Goal: Task Accomplishment & Management: Manage account settings

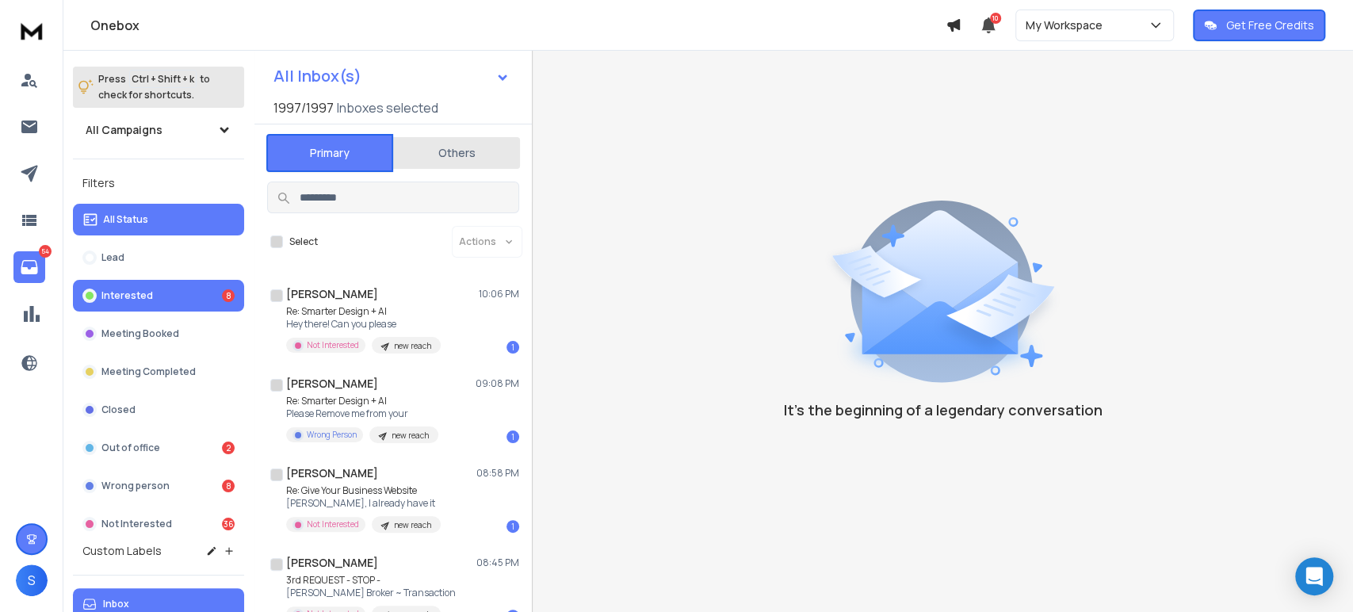
click at [130, 284] on button "Interested 8" at bounding box center [158, 296] width 171 height 32
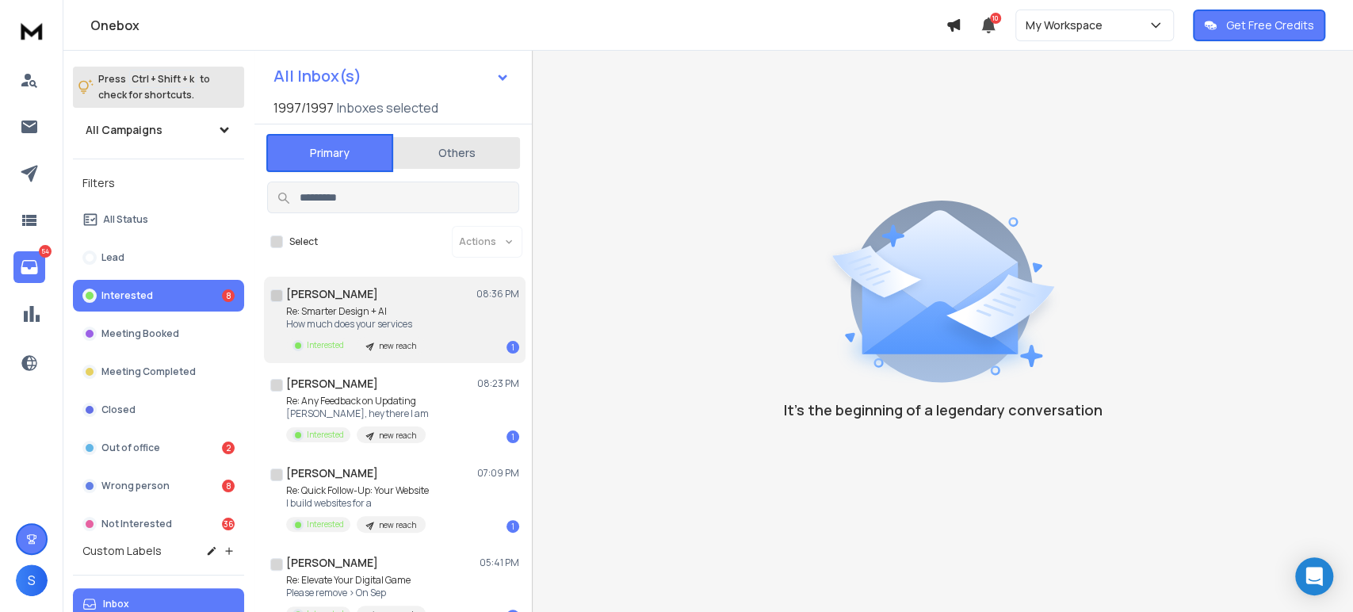
click at [427, 292] on div "[PERSON_NAME] 08:36 PM" at bounding box center [402, 294] width 233 height 16
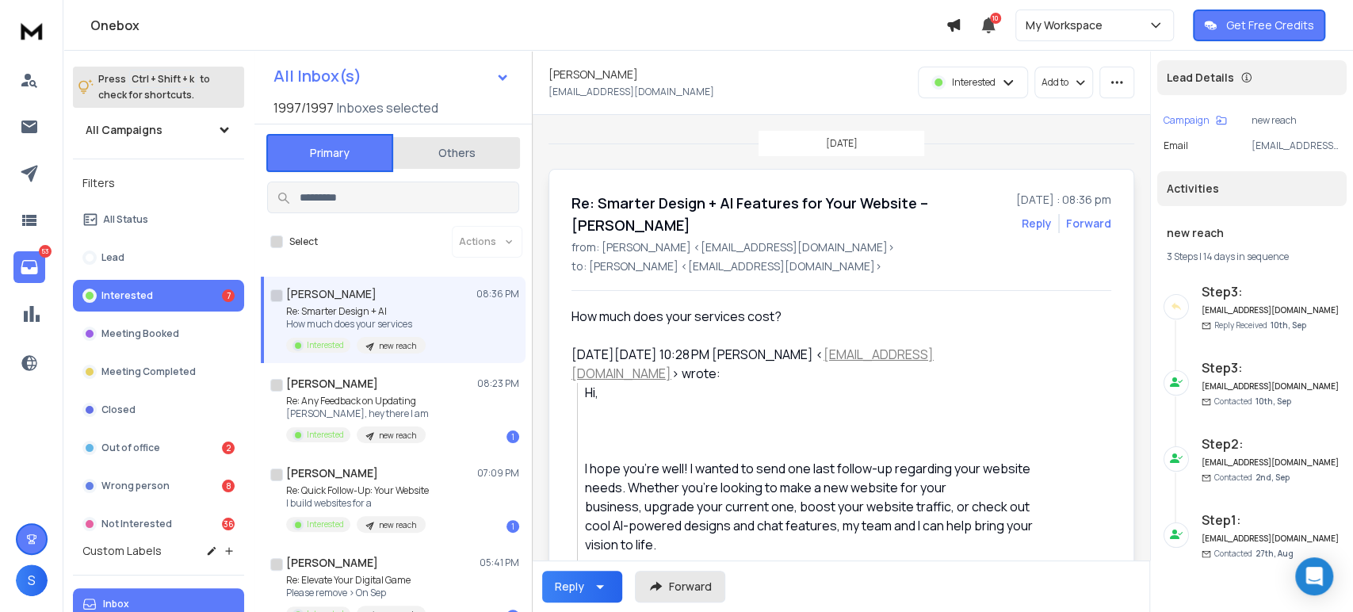
click at [688, 582] on button "Forward" at bounding box center [680, 587] width 90 height 32
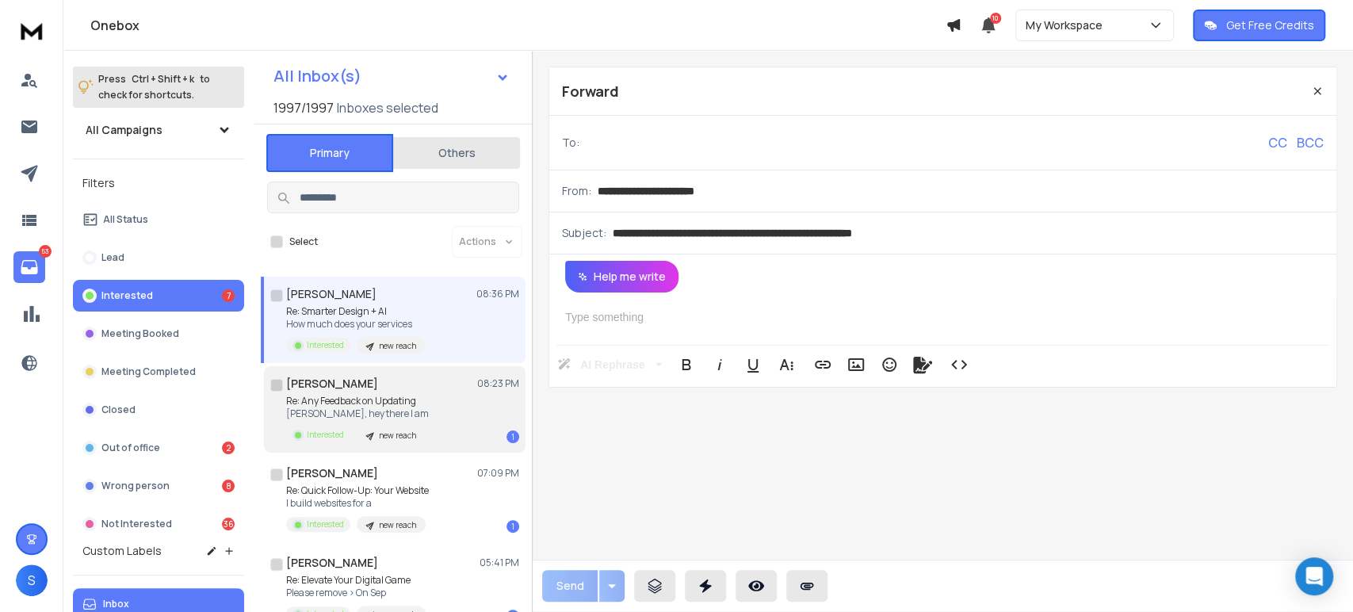
click at [423, 397] on p "Re: Any Feedback on Updating" at bounding box center [357, 401] width 143 height 13
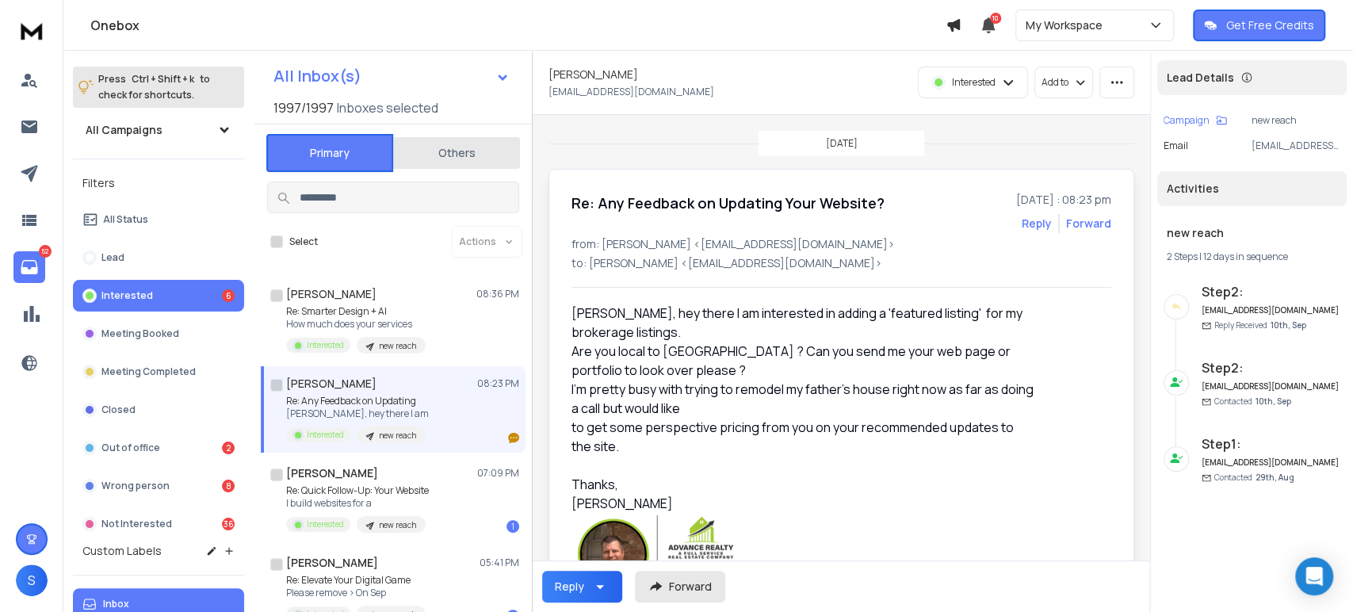
click at [686, 592] on button "Forward" at bounding box center [680, 587] width 90 height 32
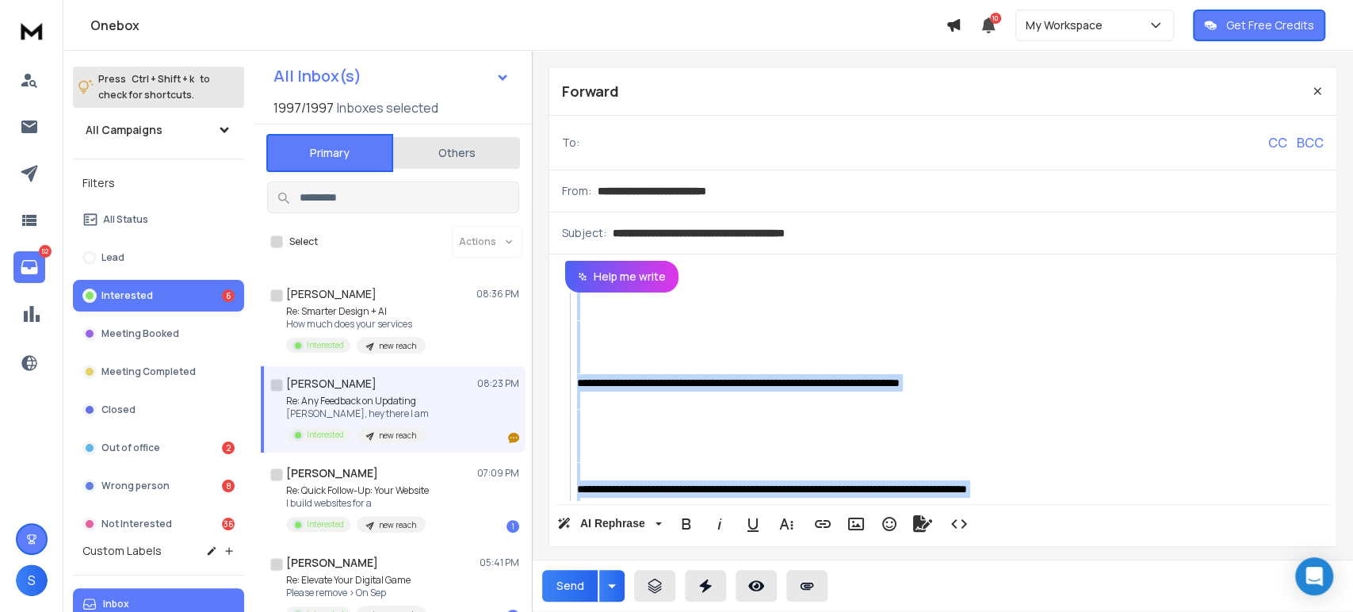
scroll to position [1032, 0]
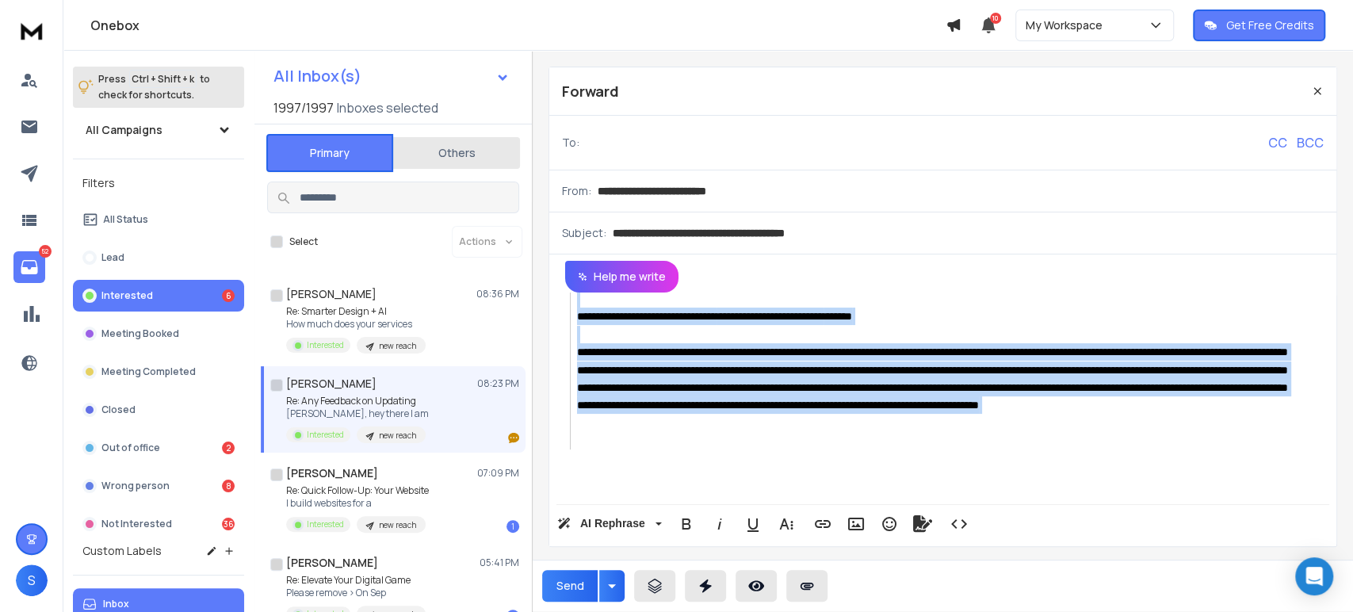
drag, startPoint x: 607, startPoint y: 322, endPoint x: 952, endPoint y: 432, distance: 362.0
click at [952, 432] on div "**********" at bounding box center [940, 396] width 783 height 208
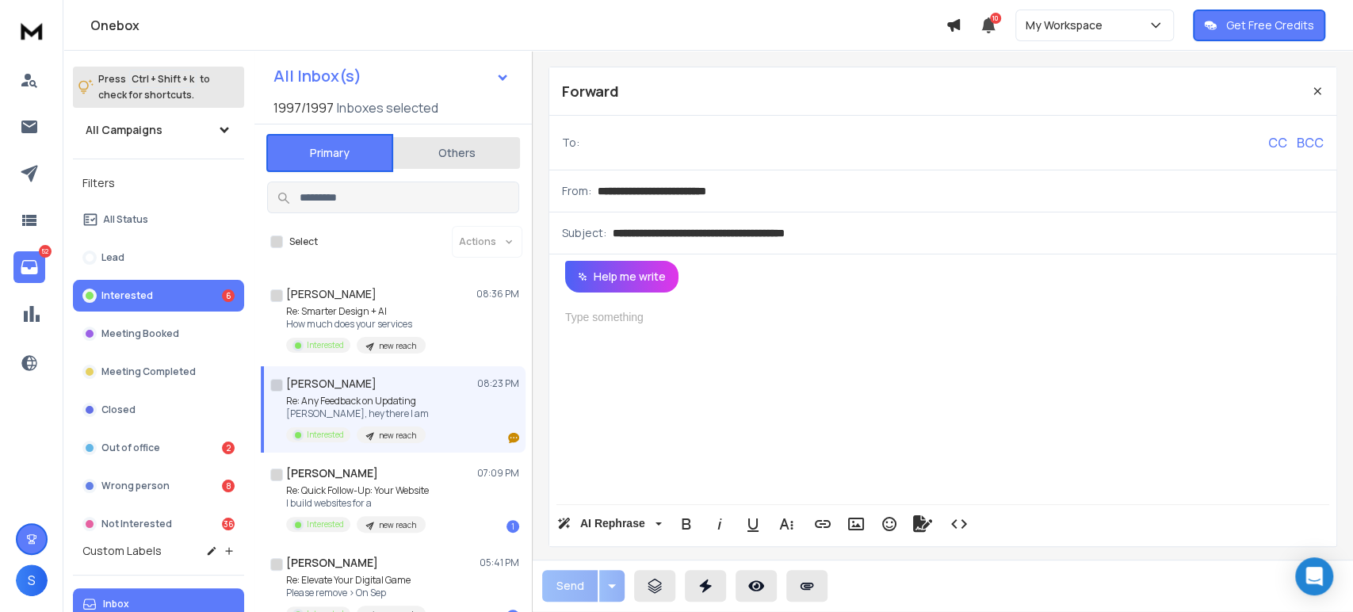
scroll to position [0, 0]
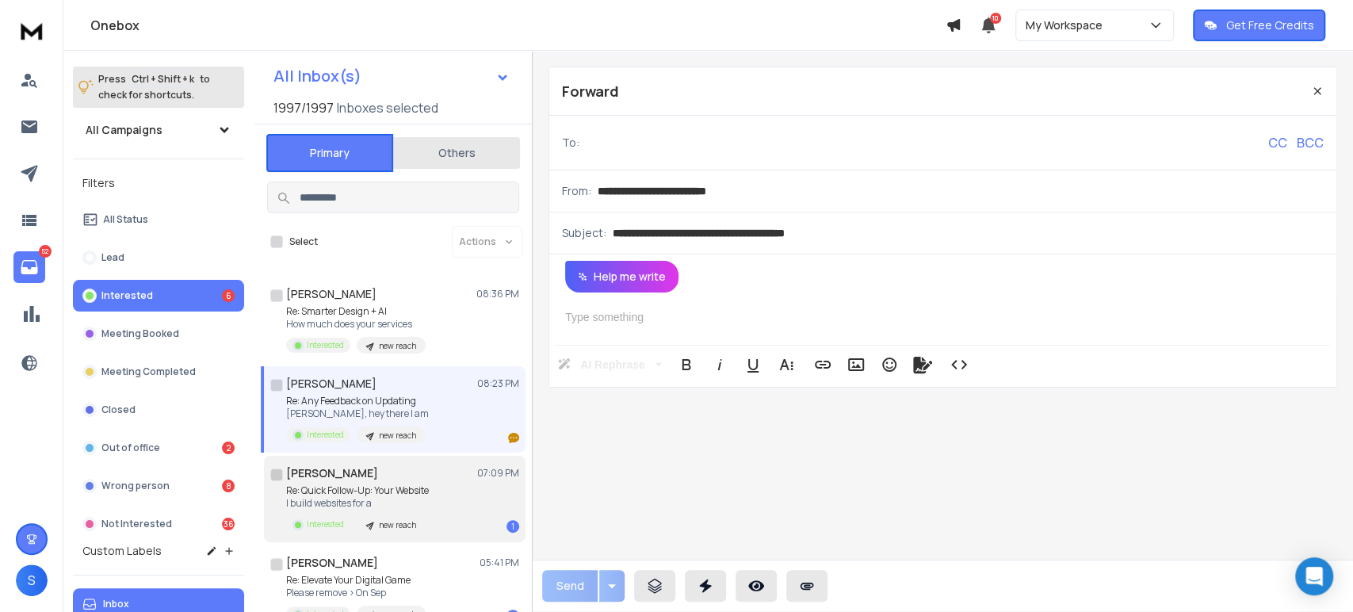
click at [429, 489] on p "Re: Quick Follow-Up: Your Website" at bounding box center [357, 490] width 143 height 13
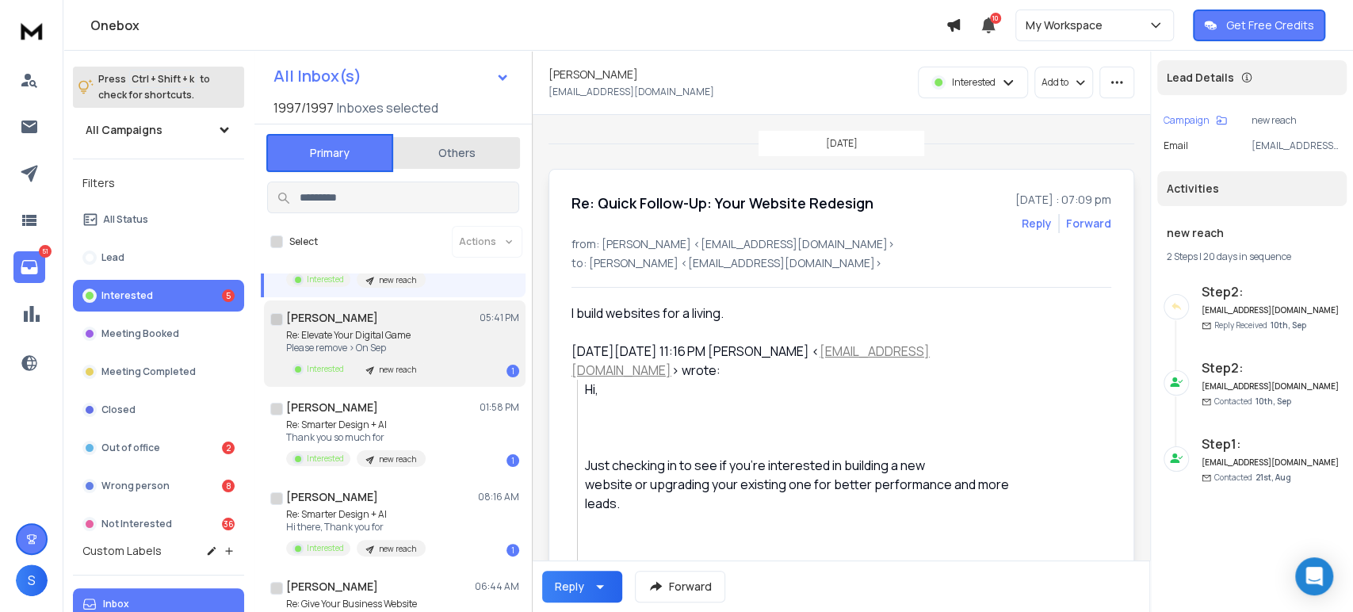
scroll to position [264, 0]
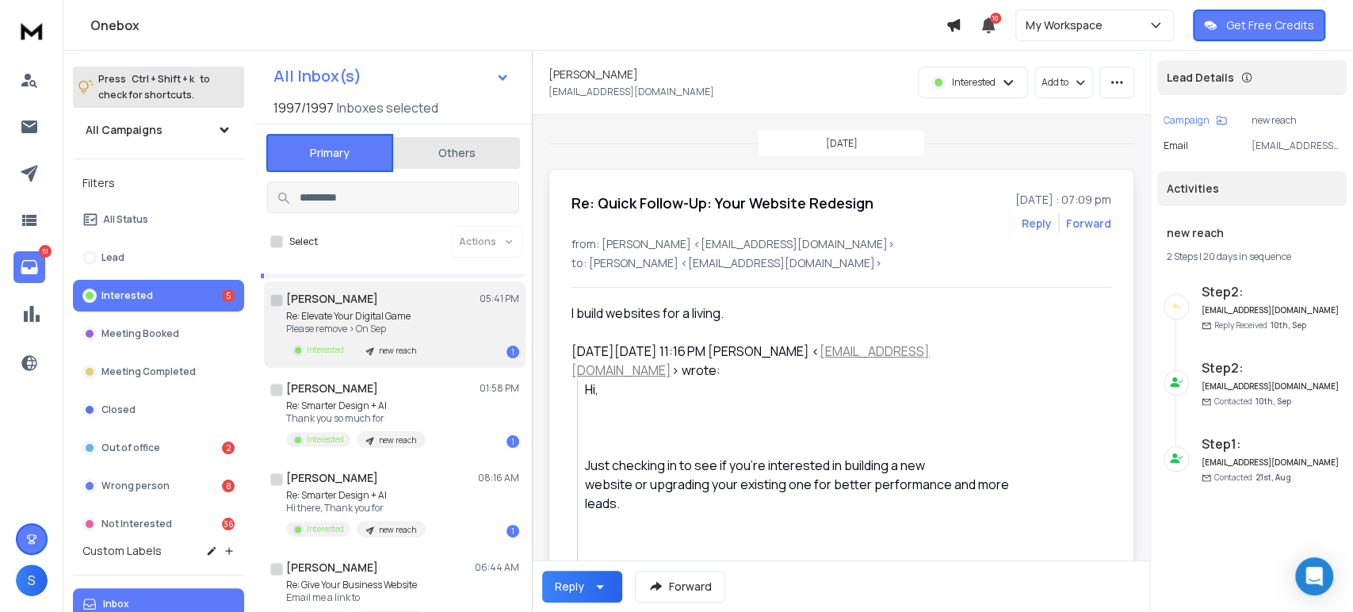
click at [417, 315] on p "Re: Elevate Your Digital Game" at bounding box center [356, 316] width 140 height 13
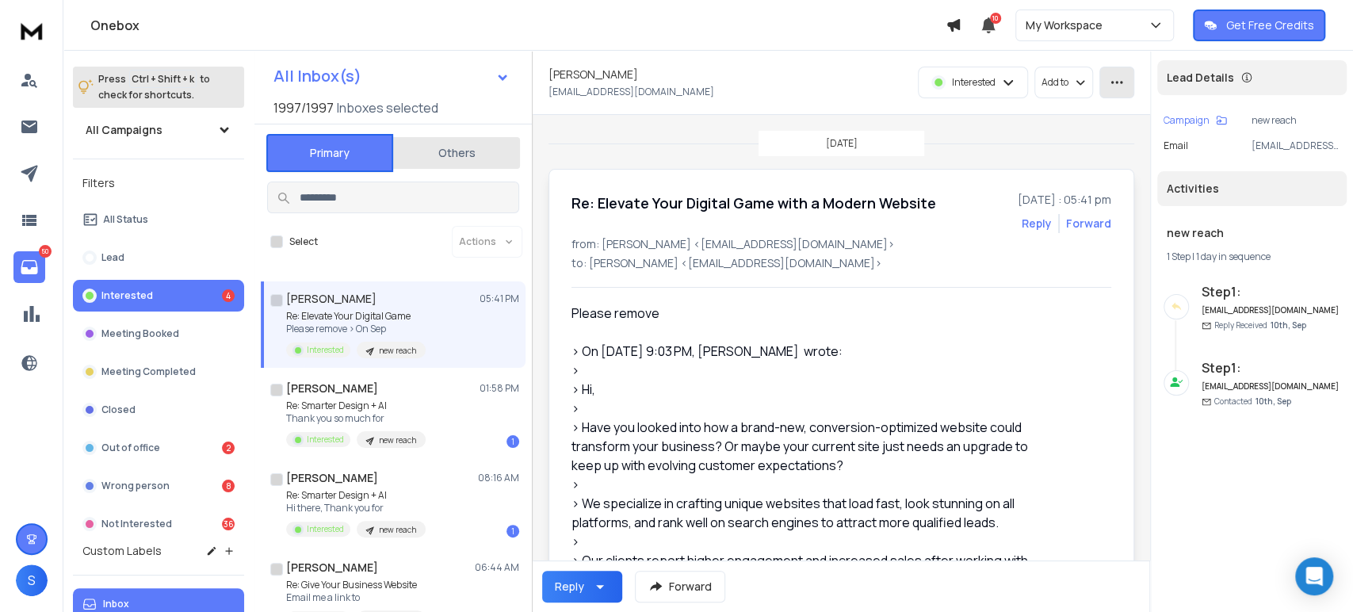
click at [1109, 90] on button "button" at bounding box center [1116, 83] width 35 height 32
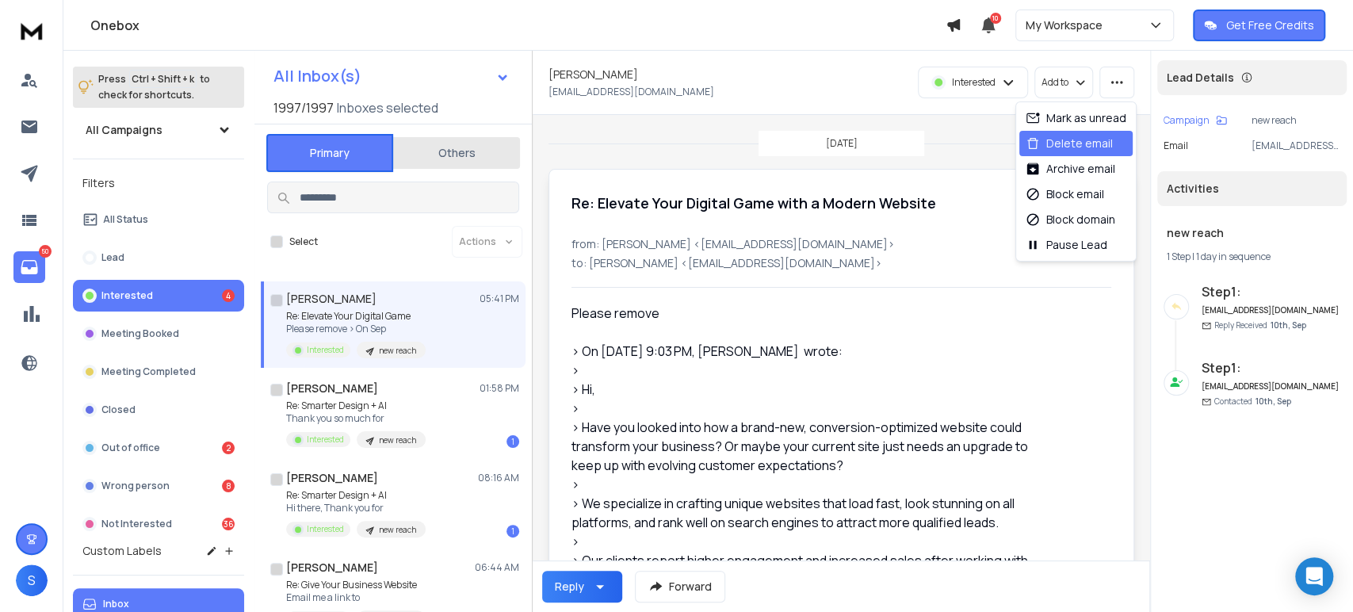
click at [1065, 144] on div "Delete email" at bounding box center [1069, 144] width 87 height 16
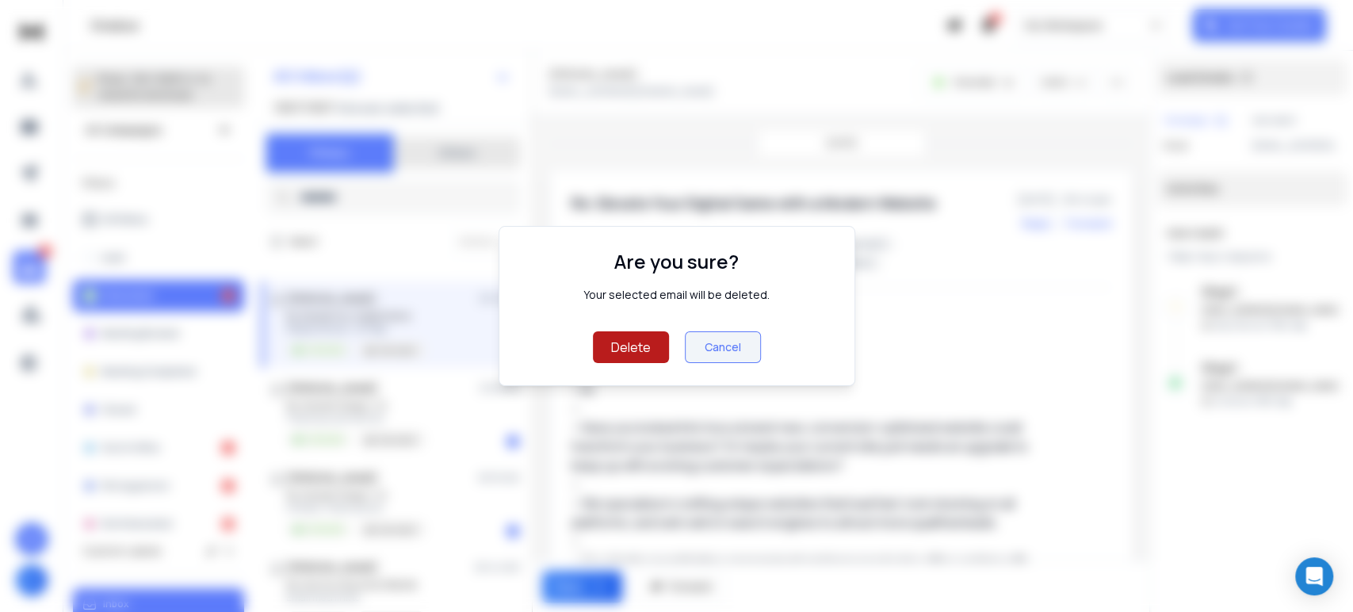
click at [611, 354] on button "Delete" at bounding box center [631, 347] width 76 height 32
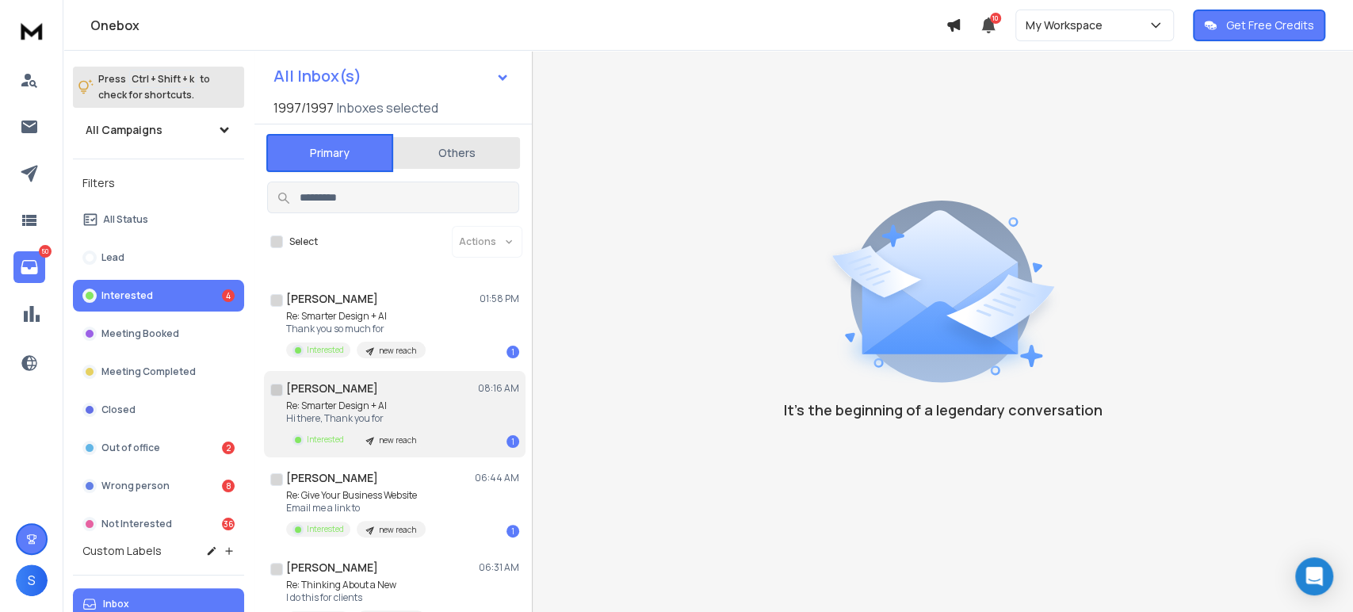
scroll to position [176, 0]
click at [415, 398] on p "Re: Smarter Design + AI" at bounding box center [356, 404] width 140 height 13
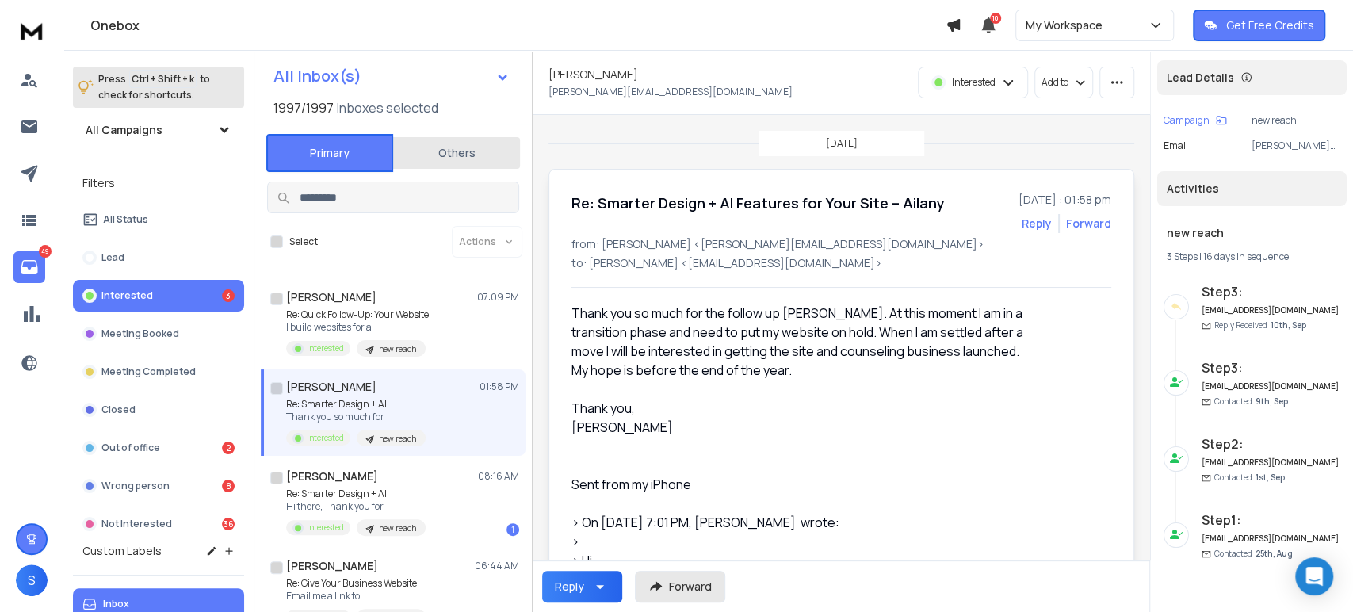
click at [680, 594] on button "Forward" at bounding box center [680, 587] width 90 height 32
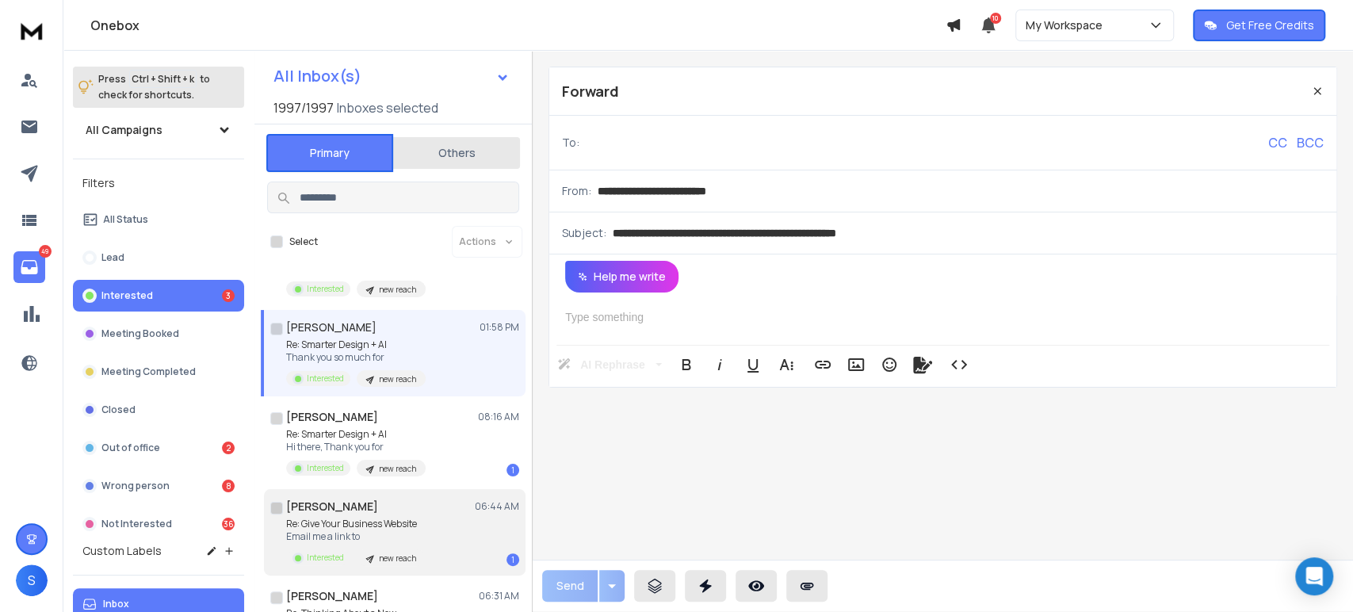
scroll to position [264, 0]
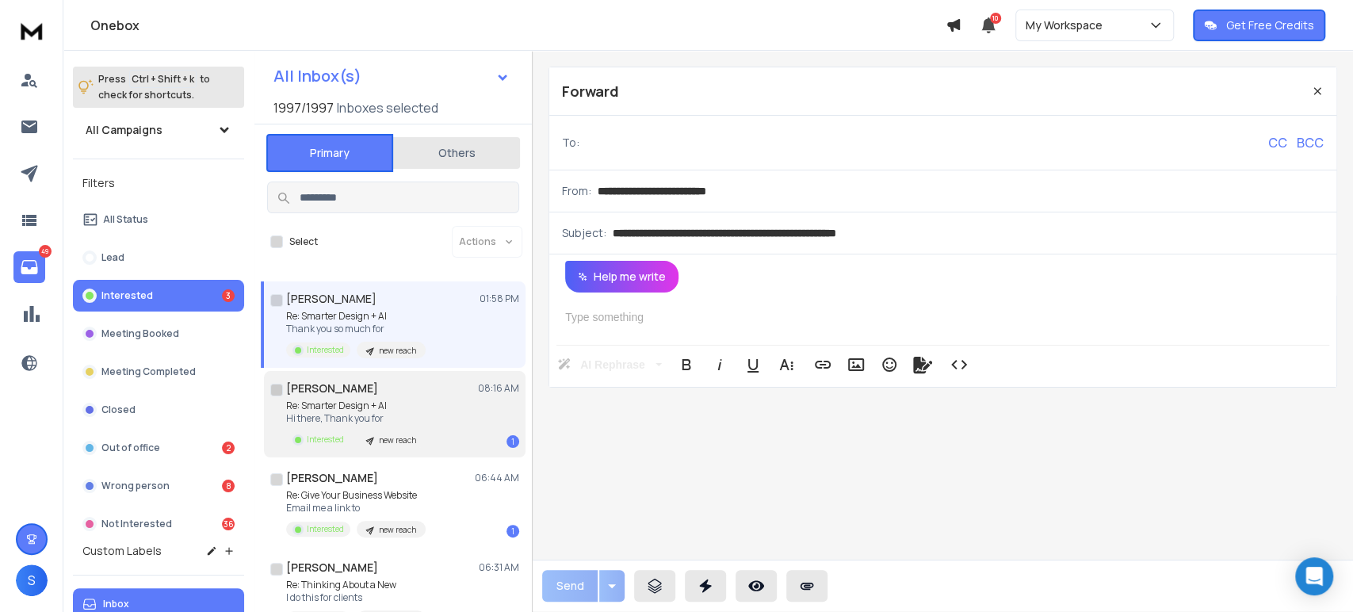
click at [444, 416] on div "Re: Smarter Design + AI Hi there, Thank you for Interested new reach 1" at bounding box center [402, 424] width 233 height 48
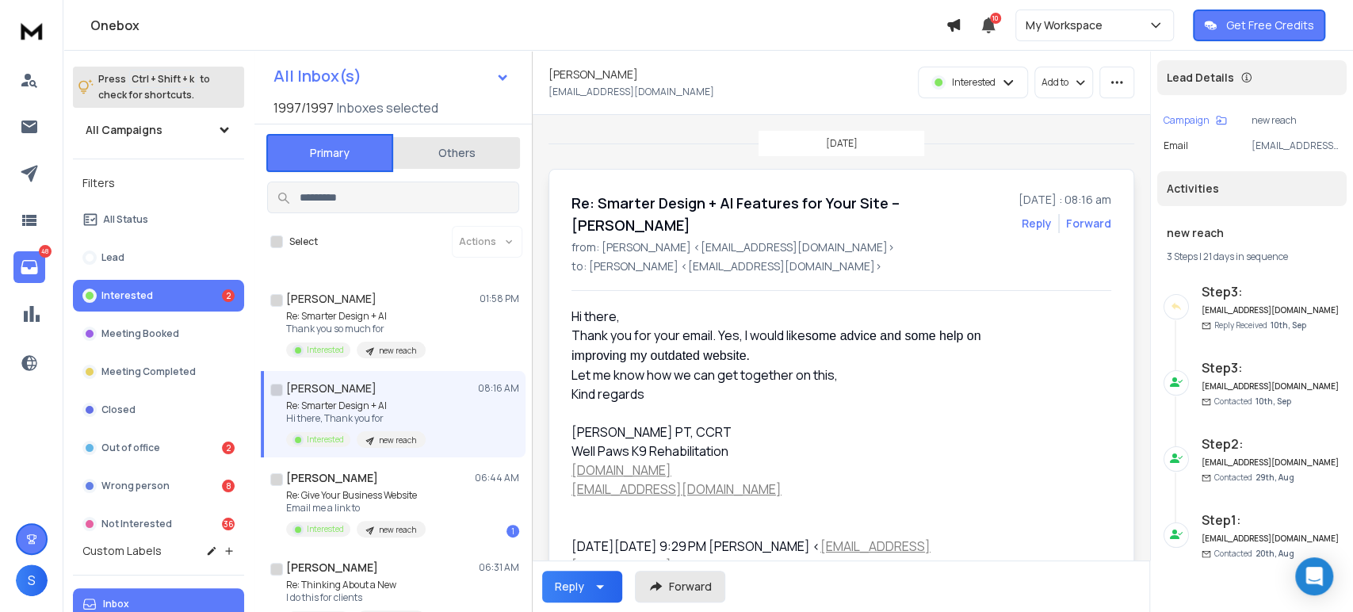
click at [676, 587] on button "Forward" at bounding box center [680, 587] width 90 height 32
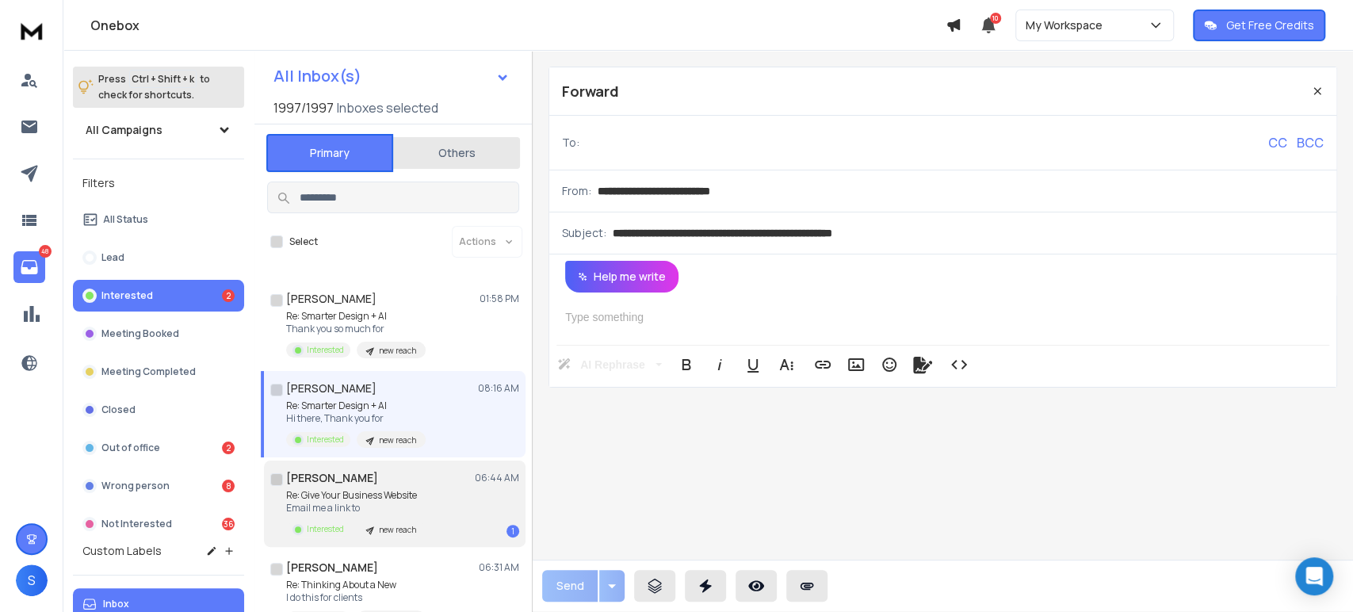
click at [406, 499] on p "Re: Give Your Business Website" at bounding box center [356, 495] width 140 height 13
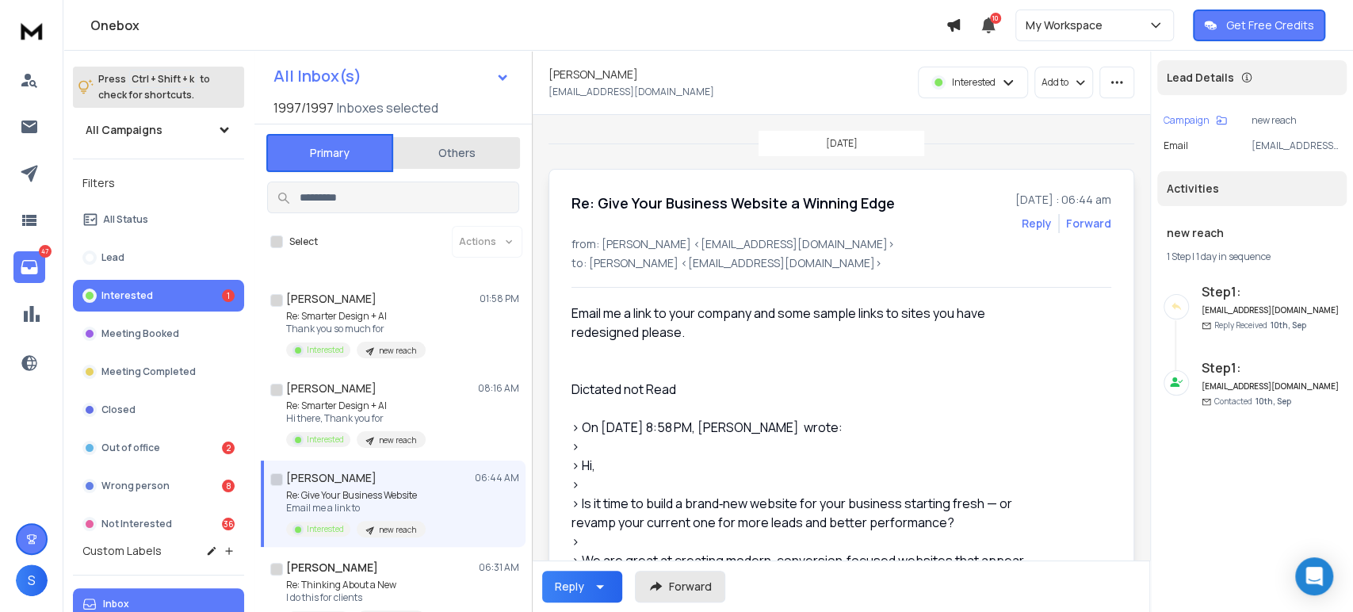
click at [666, 591] on button "Forward" at bounding box center [680, 587] width 90 height 32
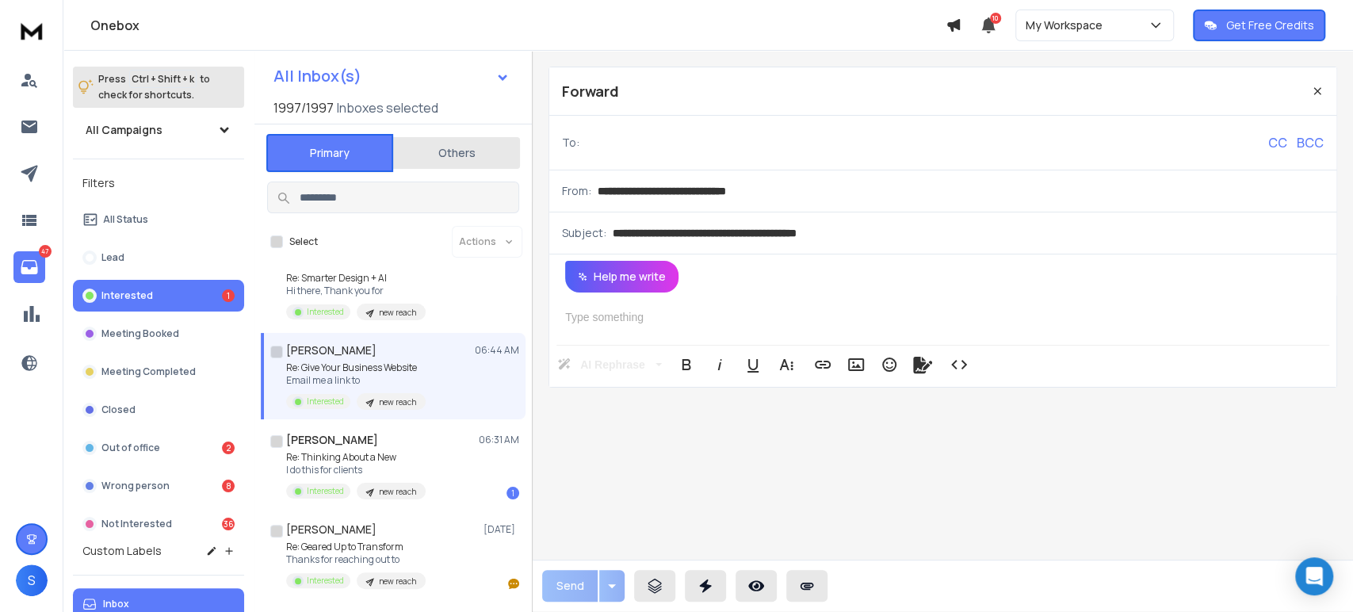
scroll to position [440, 0]
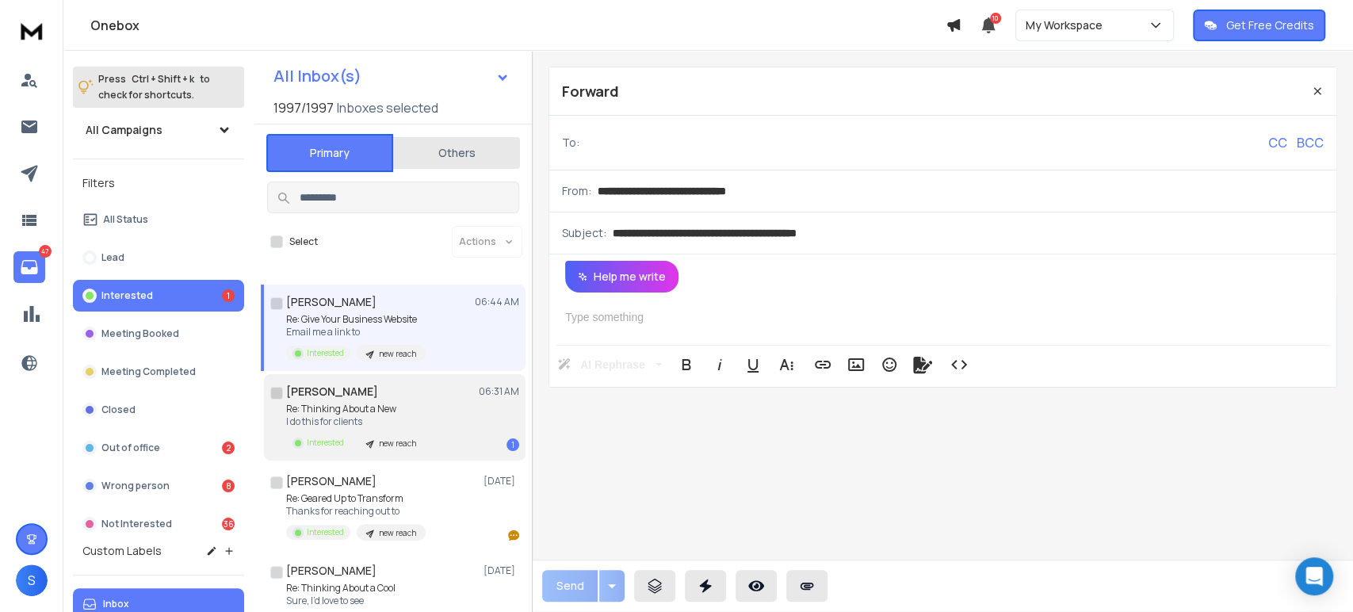
click at [448, 411] on div "Re: Thinking About a New I do this for clients Interested new reach 1" at bounding box center [402, 427] width 233 height 48
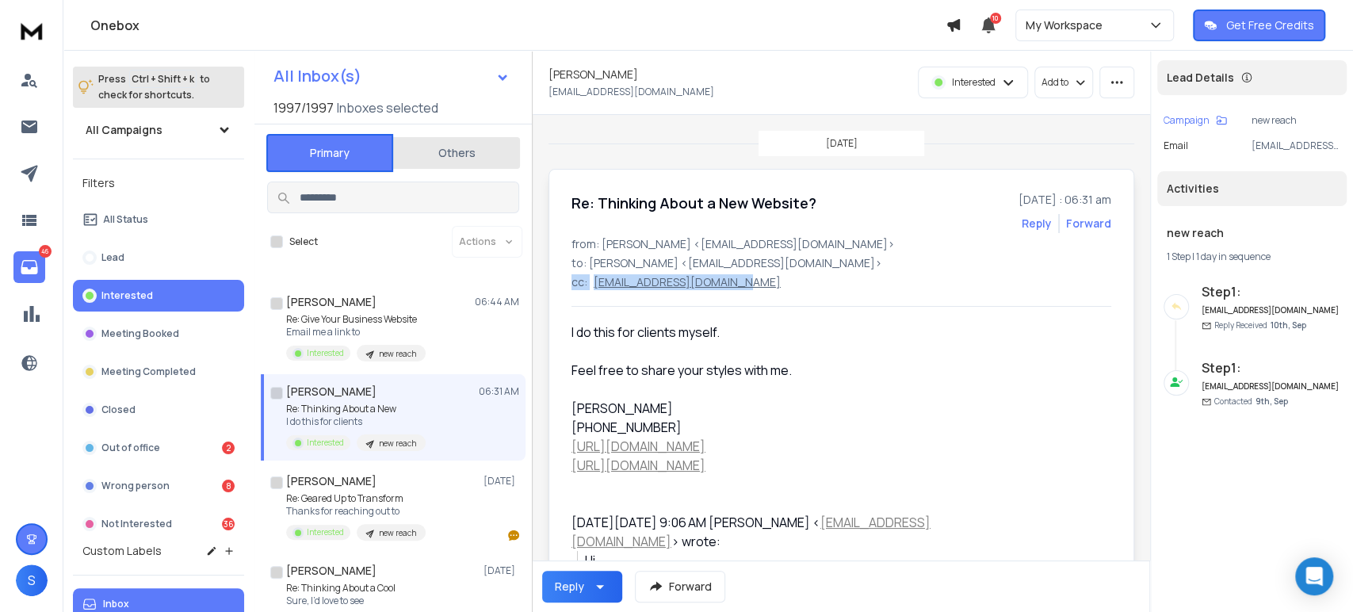
drag, startPoint x: 763, startPoint y: 284, endPoint x: 567, endPoint y: 283, distance: 196.6
copy div "cc: [EMAIL_ADDRESS][DOMAIN_NAME]"
click at [639, 354] on div at bounding box center [803, 351] width 463 height 19
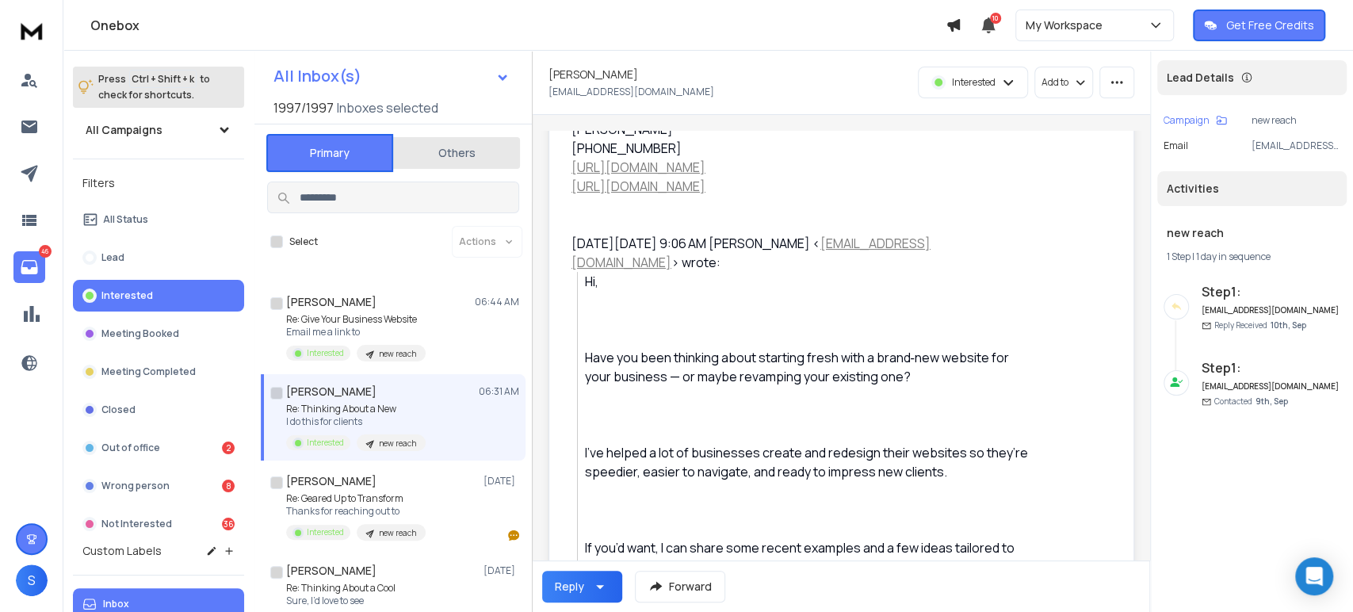
scroll to position [176, 0]
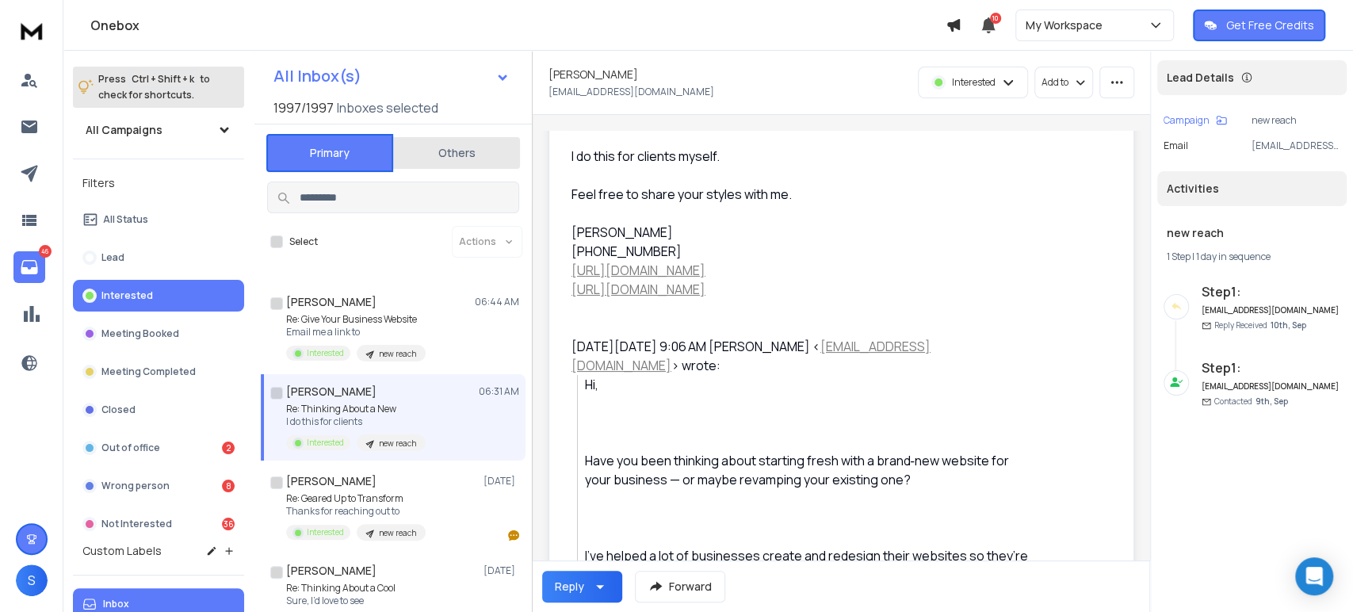
click at [705, 270] on link "[URL][DOMAIN_NAME]" at bounding box center [639, 270] width 134 height 17
click at [705, 292] on link "[URL][DOMAIN_NAME]" at bounding box center [639, 289] width 134 height 17
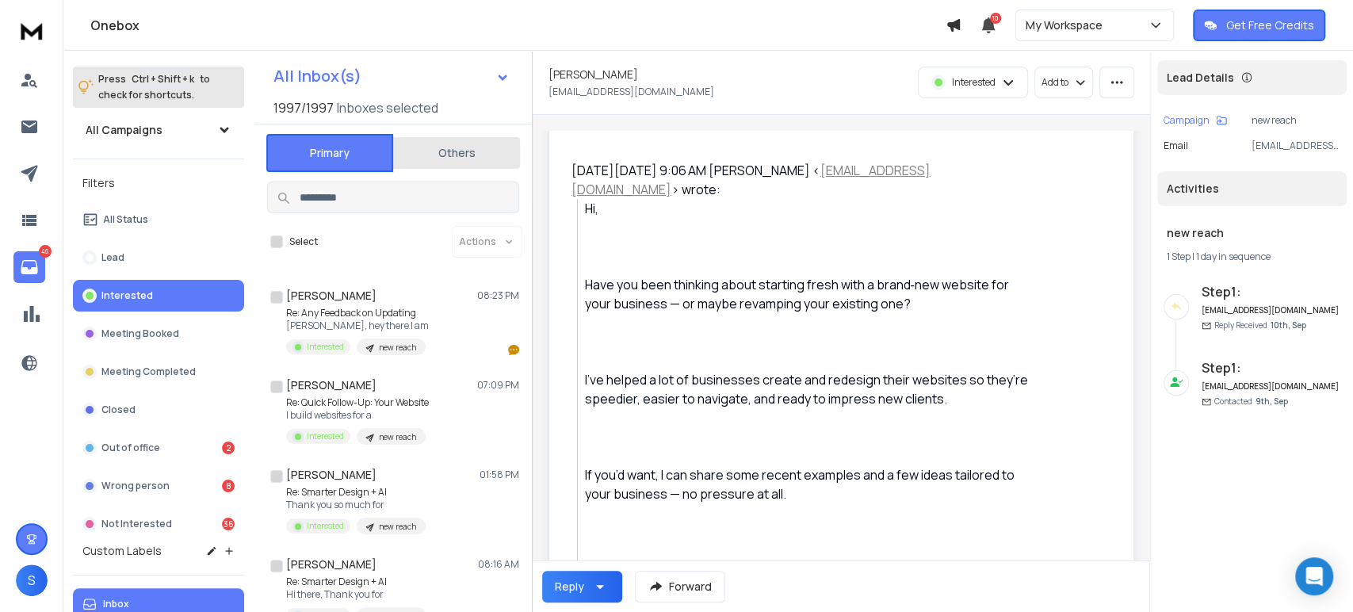
scroll to position [0, 0]
click at [182, 450] on button "Out of office 2" at bounding box center [158, 448] width 171 height 32
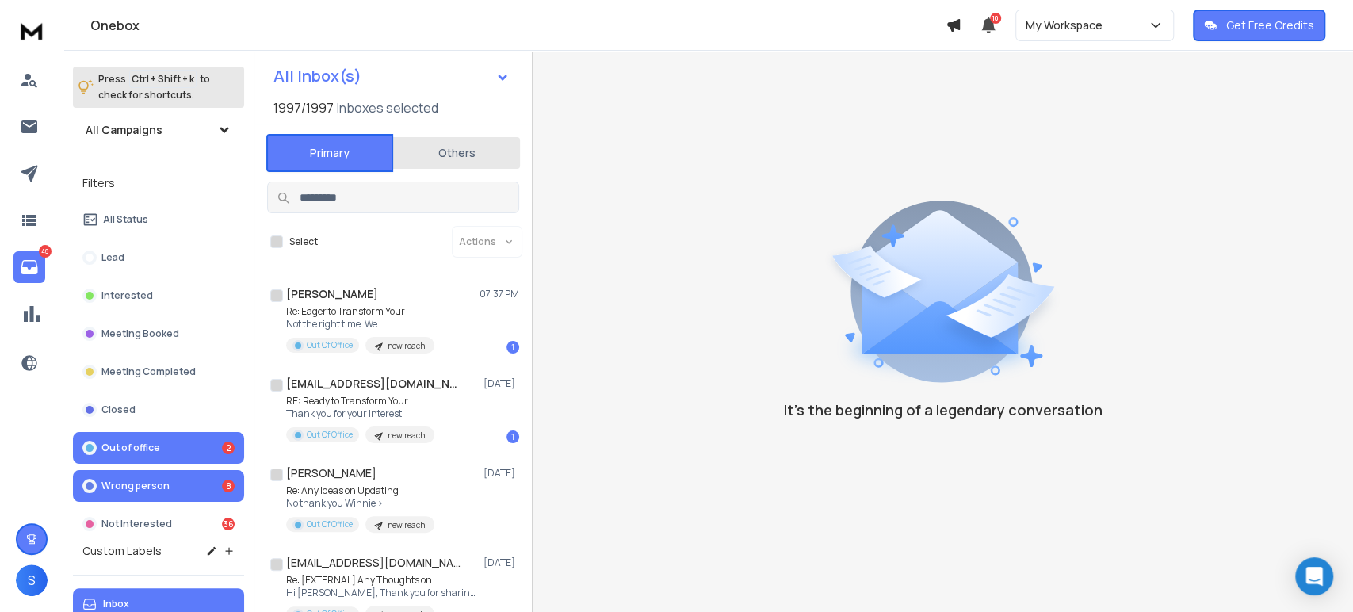
click at [167, 481] on button "Wrong person 8" at bounding box center [158, 486] width 171 height 32
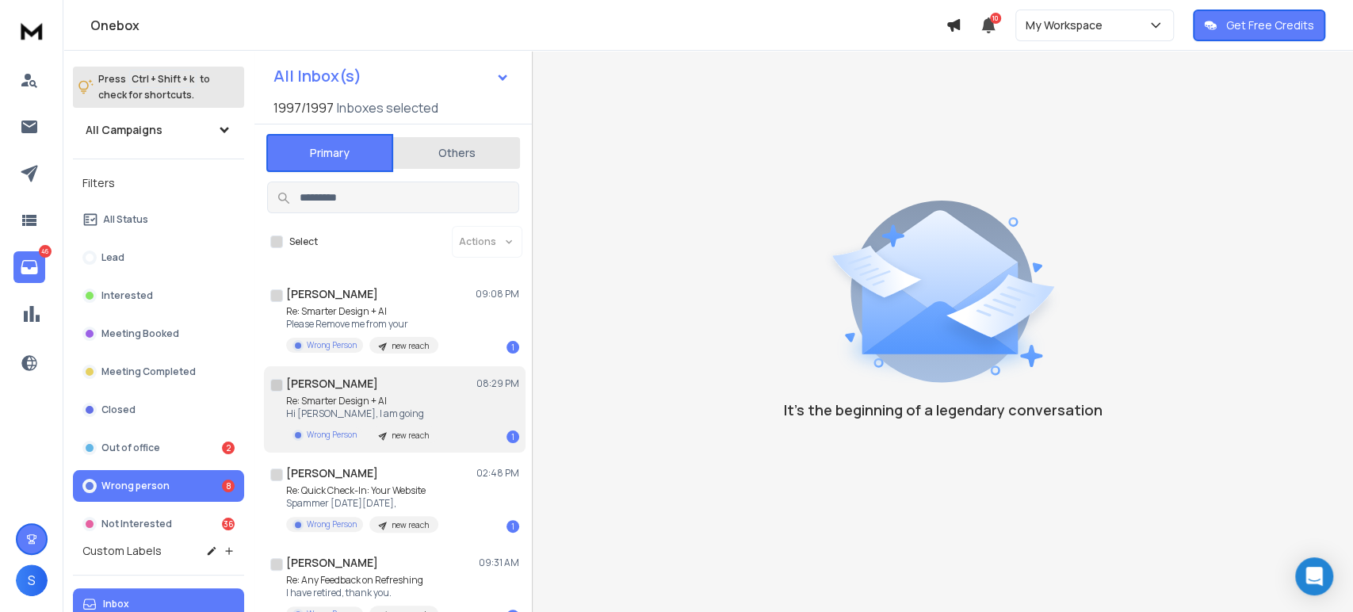
click at [384, 390] on div "[PERSON_NAME] 08:29 PM" at bounding box center [402, 384] width 233 height 16
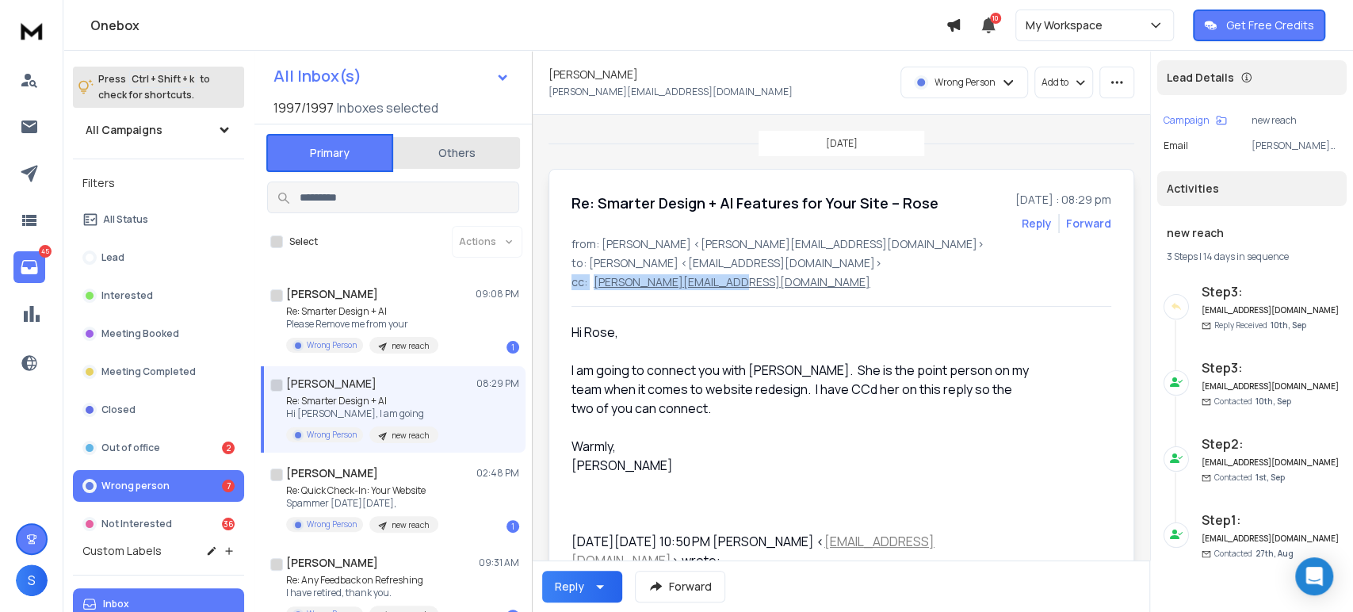
drag, startPoint x: 771, startPoint y: 278, endPoint x: 572, endPoint y: 281, distance: 199.8
click at [572, 281] on div "cc: [PERSON_NAME][EMAIL_ADDRESS][DOMAIN_NAME]" at bounding box center [842, 282] width 540 height 16
copy div "cc: [PERSON_NAME][EMAIL_ADDRESS][DOMAIN_NAME]"
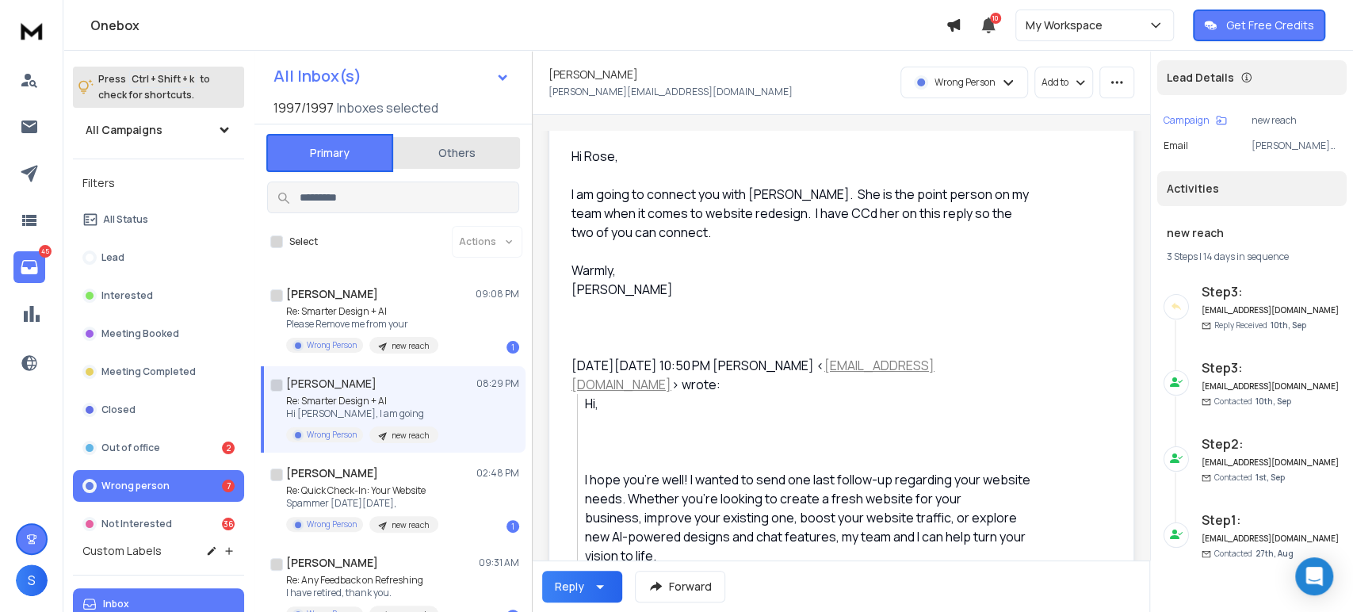
scroll to position [528, 0]
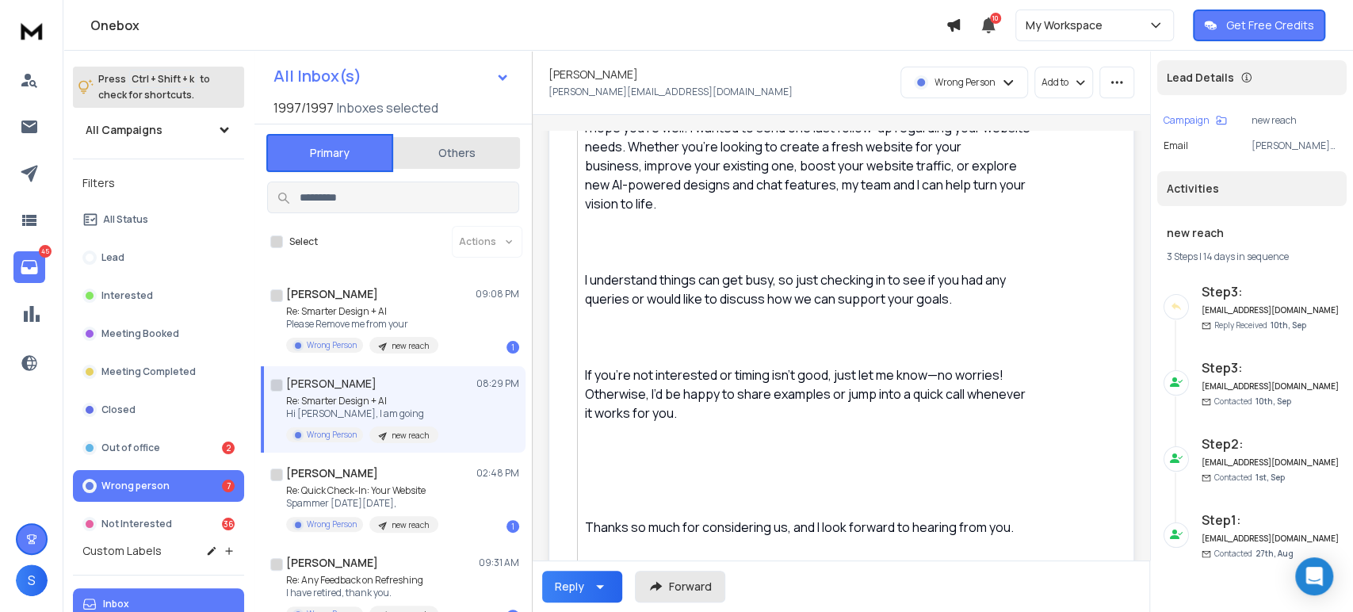
click at [659, 588] on icon at bounding box center [655, 586] width 14 height 14
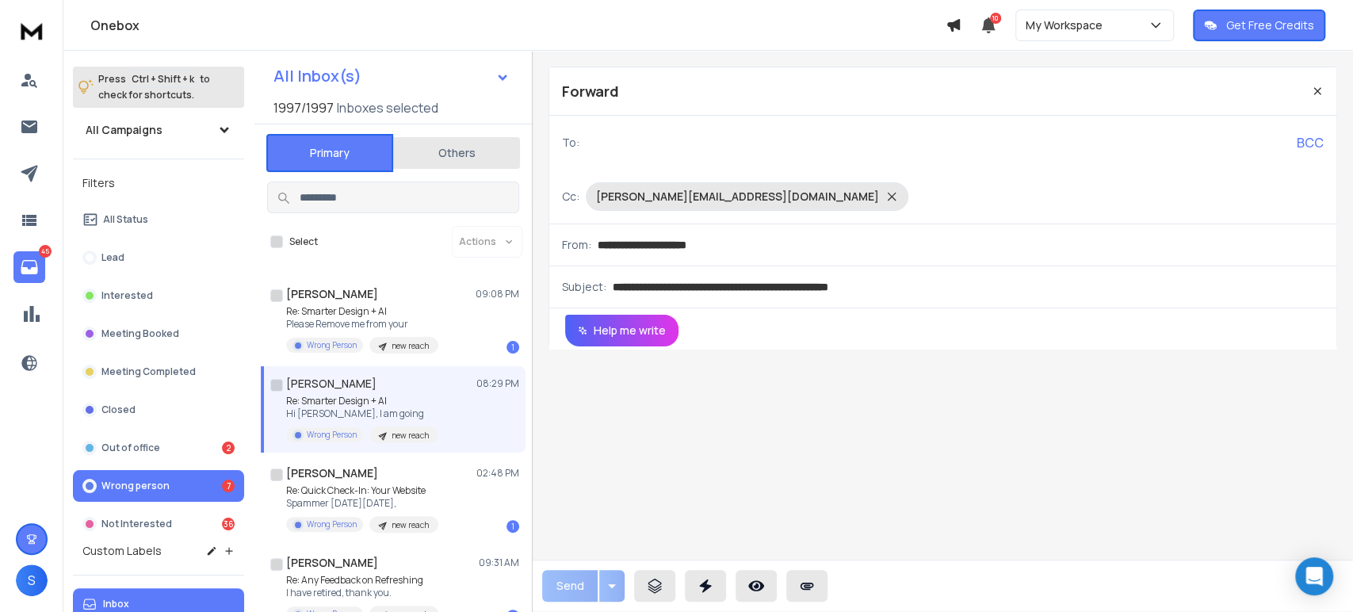
scroll to position [0, 0]
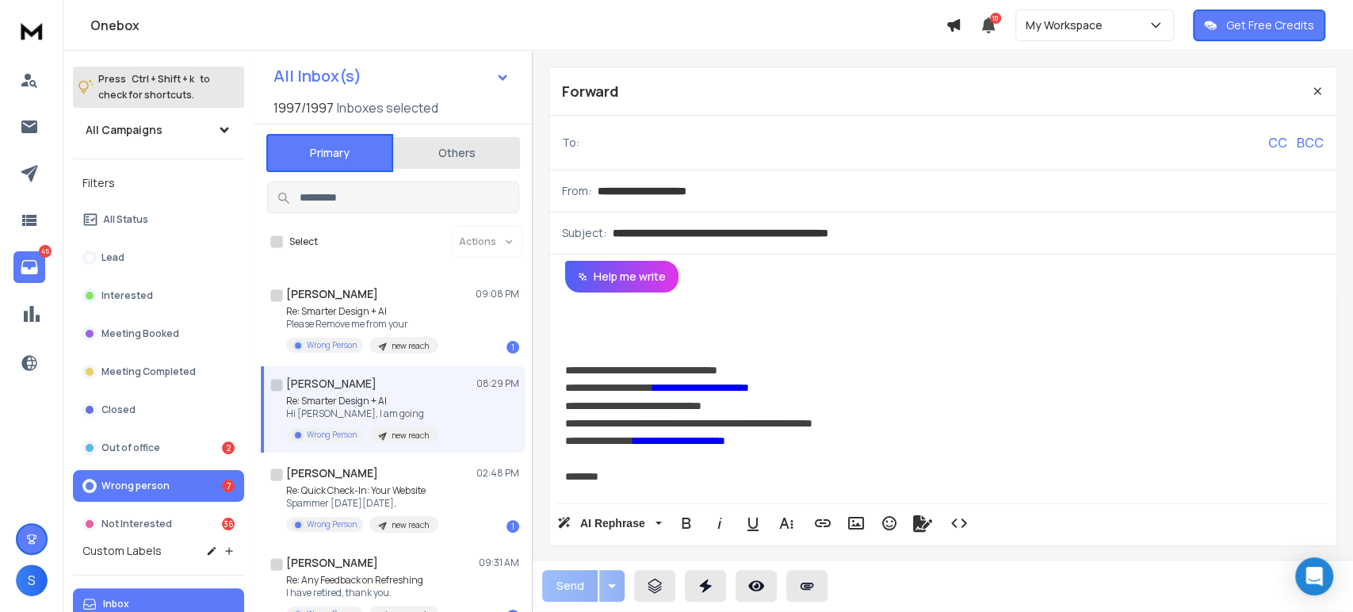
click at [837, 443] on div "**********" at bounding box center [942, 396] width 787 height 208
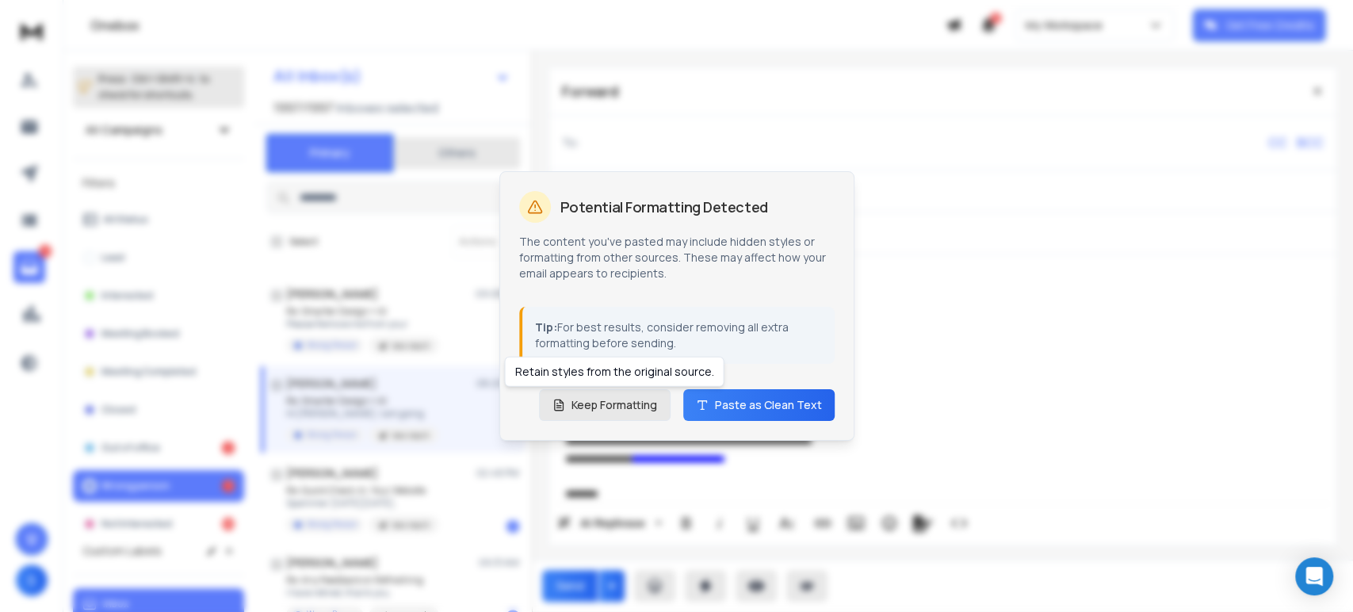
click at [667, 404] on button "Keep Formatting" at bounding box center [605, 405] width 132 height 32
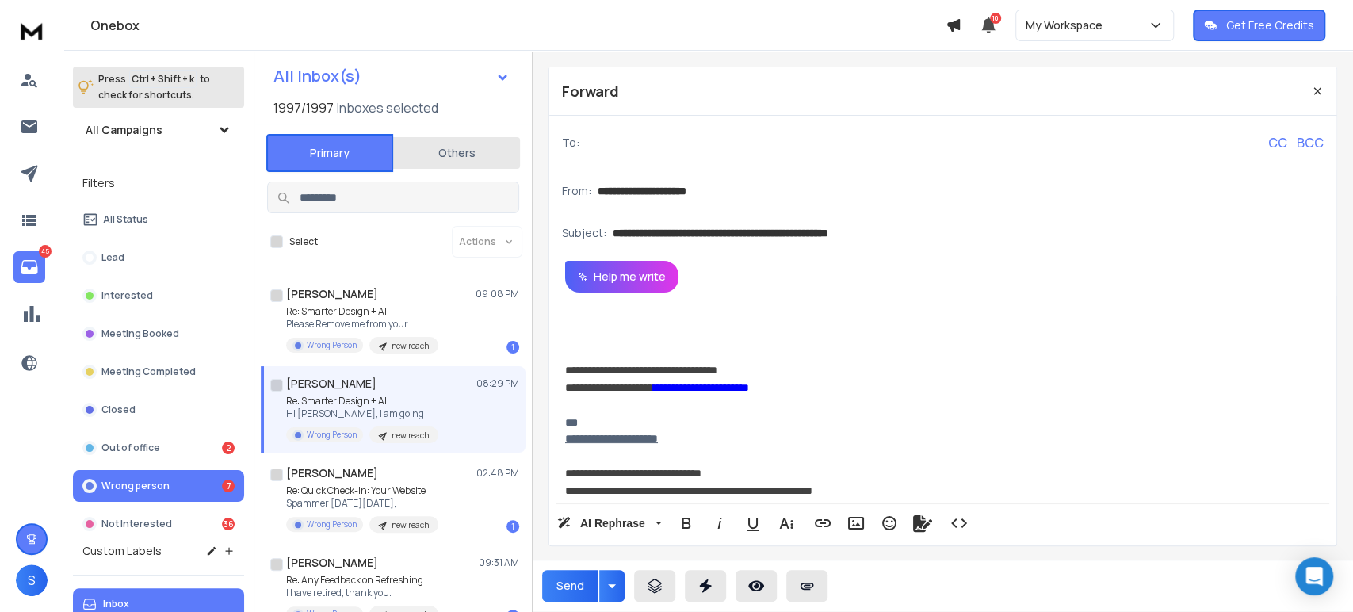
click at [644, 413] on p "**********" at bounding box center [934, 397] width 738 height 36
click at [643, 422] on p "***" at bounding box center [934, 423] width 738 height 16
click at [596, 407] on p "**********" at bounding box center [934, 397] width 738 height 36
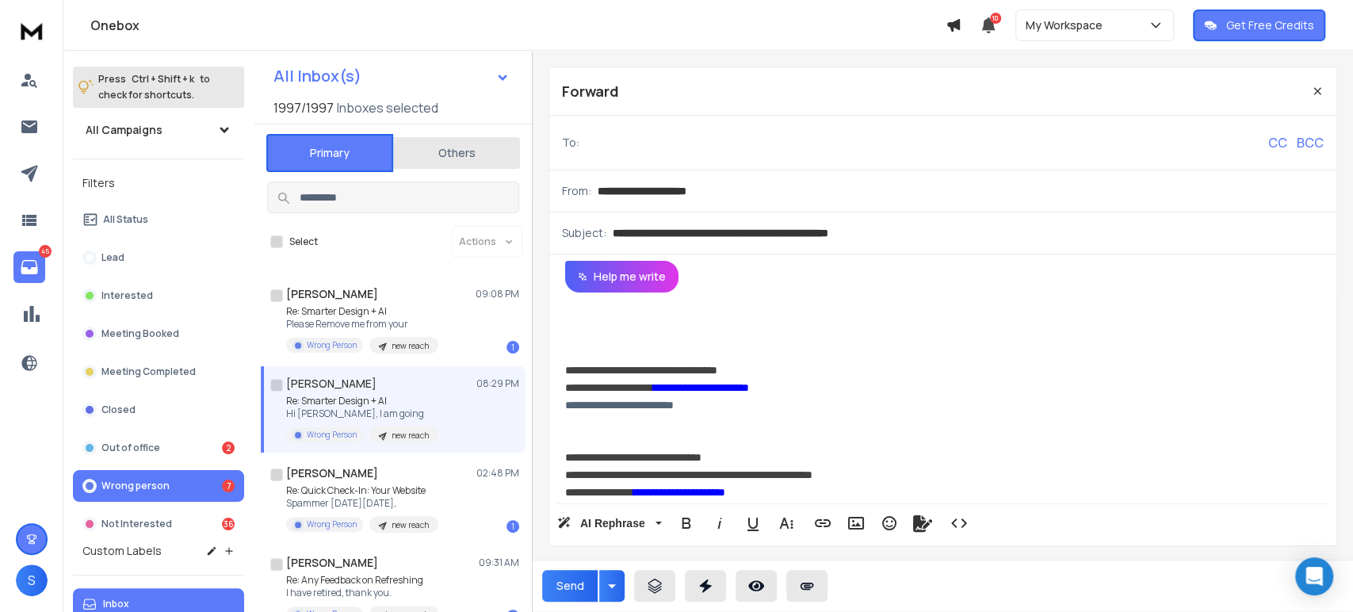
click at [591, 422] on p at bounding box center [942, 421] width 755 height 17
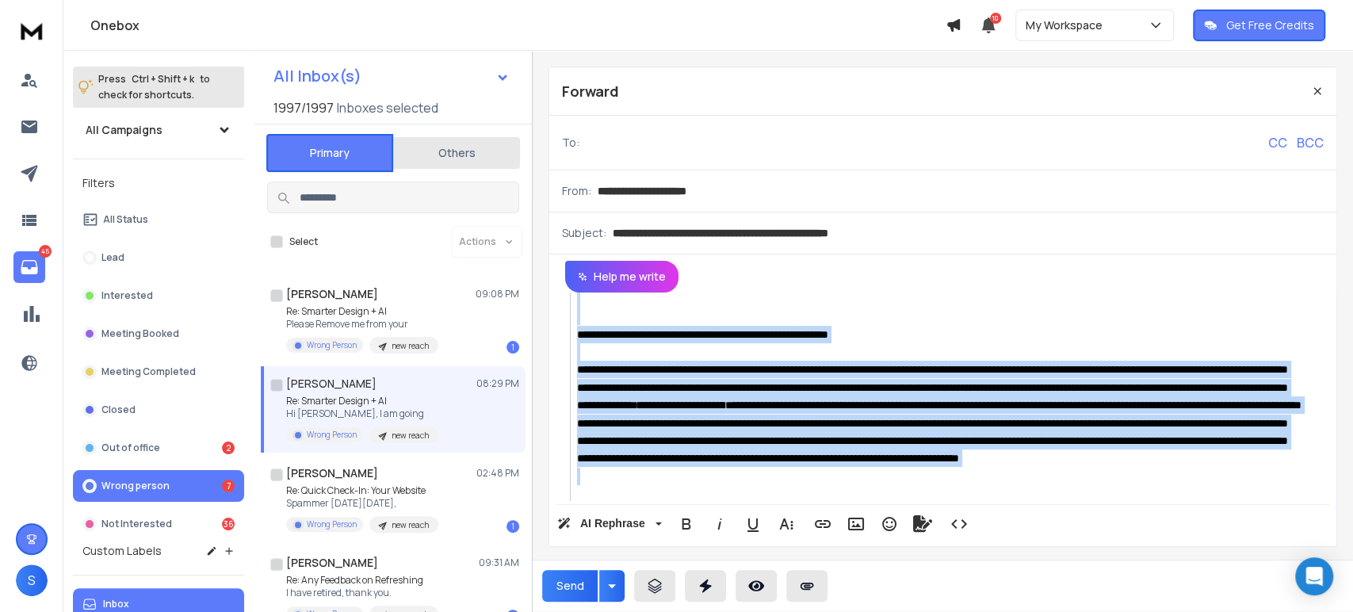
scroll to position [958, 0]
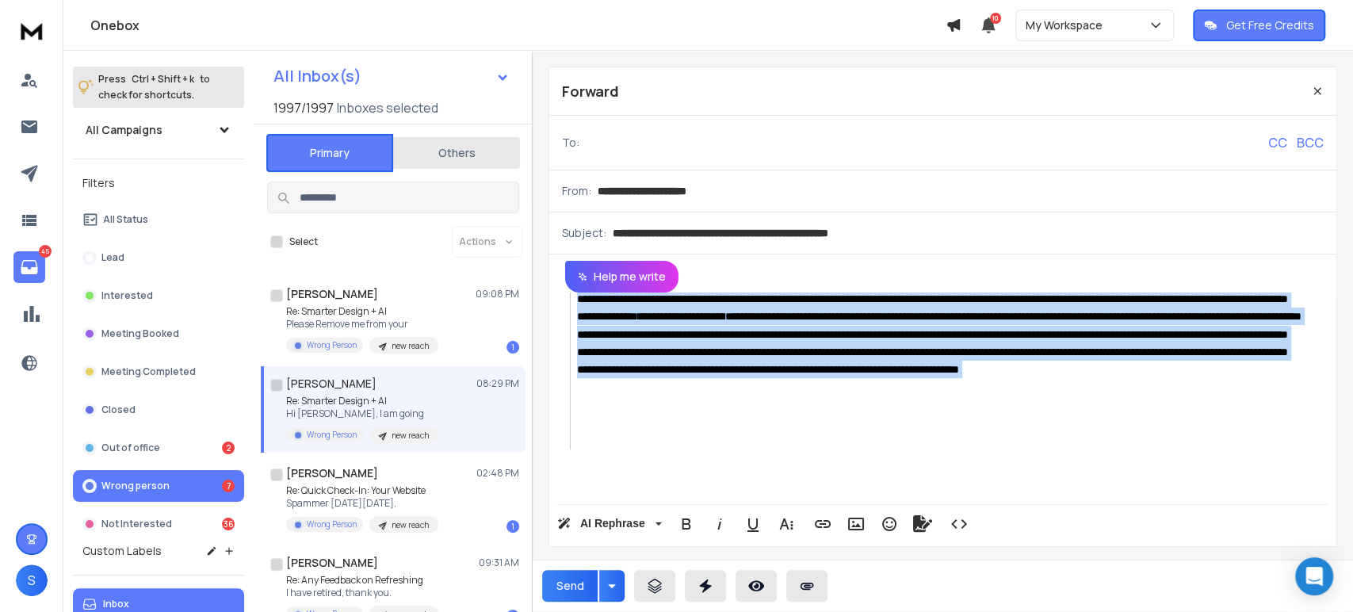
drag, startPoint x: 605, startPoint y: 349, endPoint x: 1267, endPoint y: 438, distance: 668.7
click at [1267, 438] on div "**********" at bounding box center [940, 396] width 783 height 208
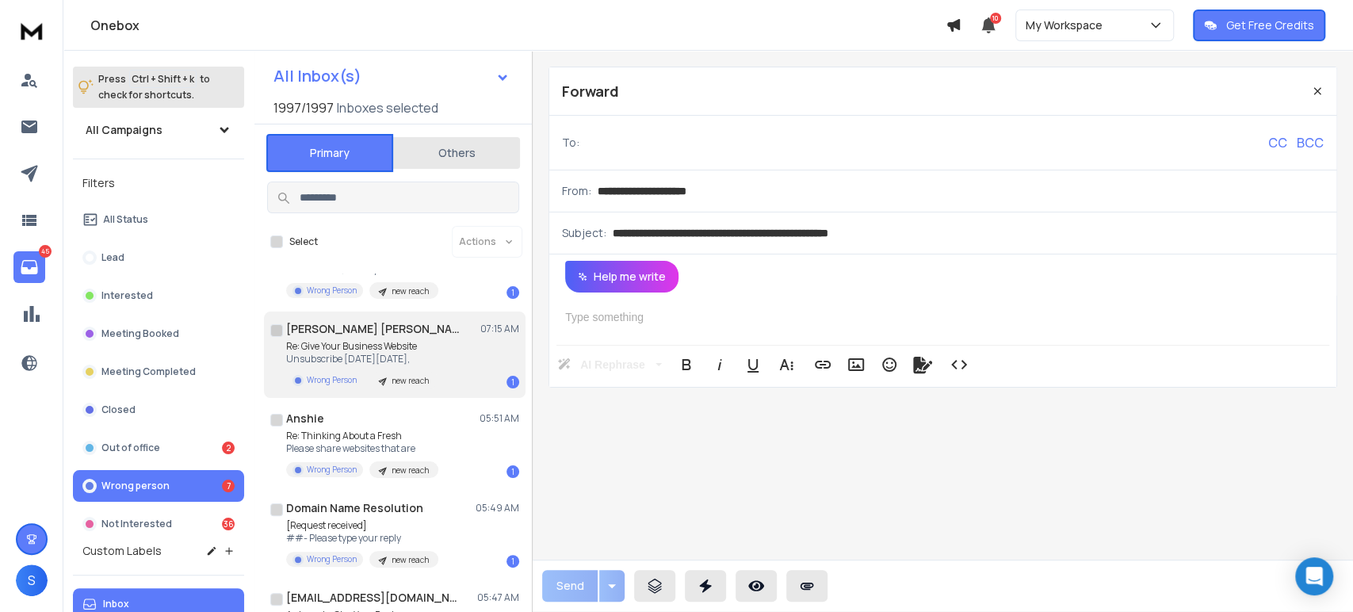
scroll to position [352, 0]
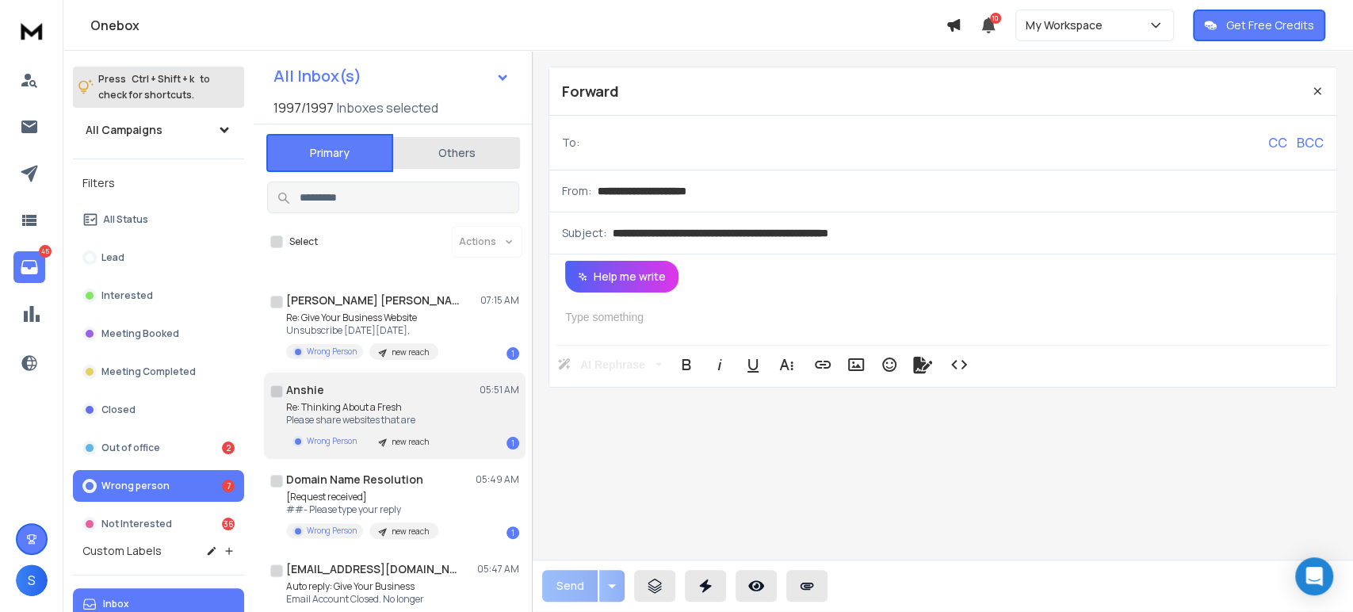
click at [449, 409] on div "Re: Thinking About a Fresh Please share websites that are Wrong Person new reac…" at bounding box center [402, 425] width 233 height 48
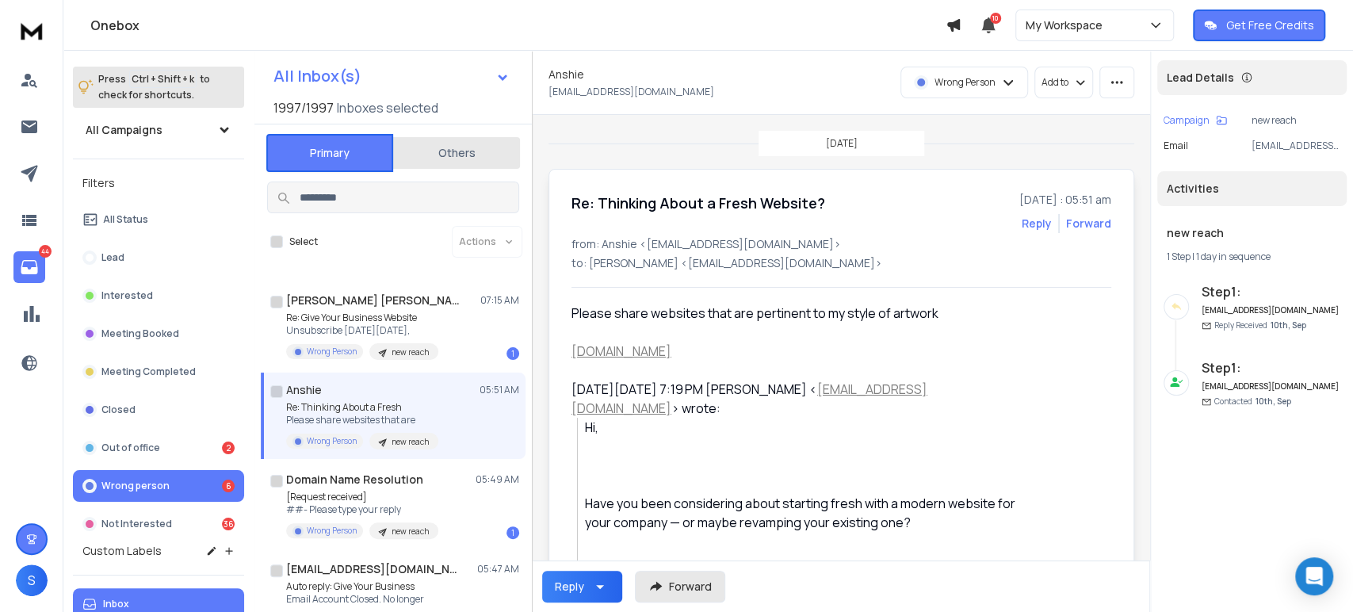
click at [696, 591] on button "Forward" at bounding box center [680, 587] width 90 height 32
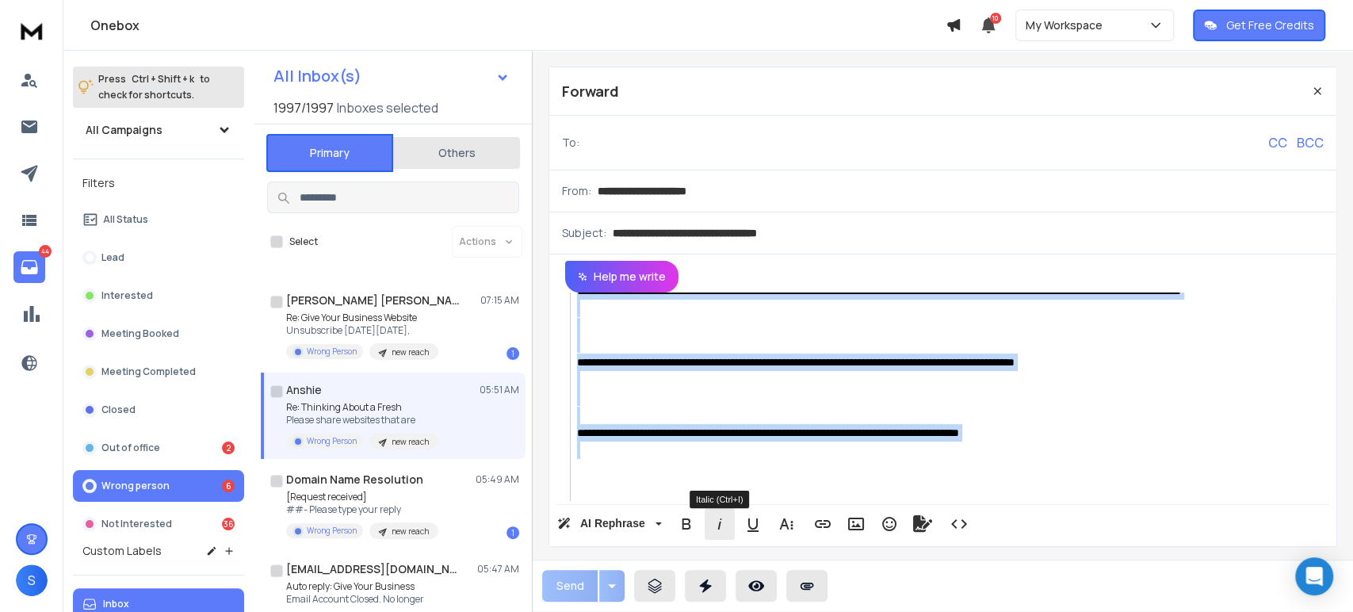
scroll to position [587, 0]
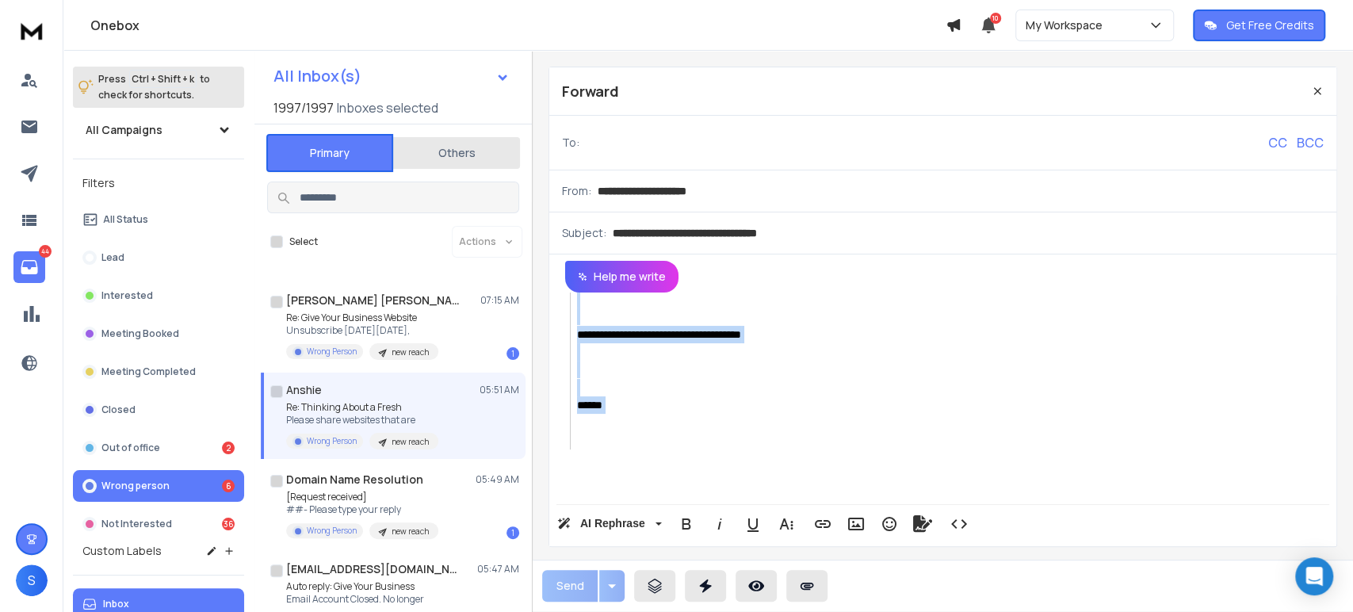
drag, startPoint x: 656, startPoint y: 345, endPoint x: 679, endPoint y: 433, distance: 90.9
click at [679, 433] on div "**********" at bounding box center [940, 396] width 783 height 208
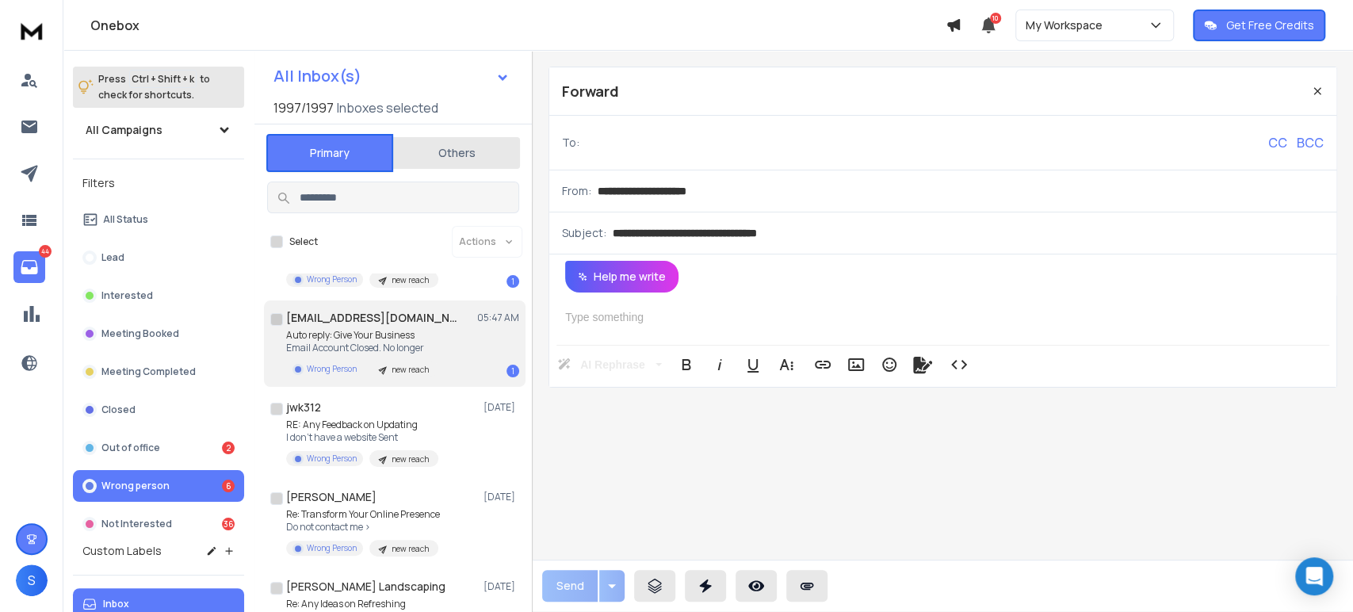
scroll to position [704, 0]
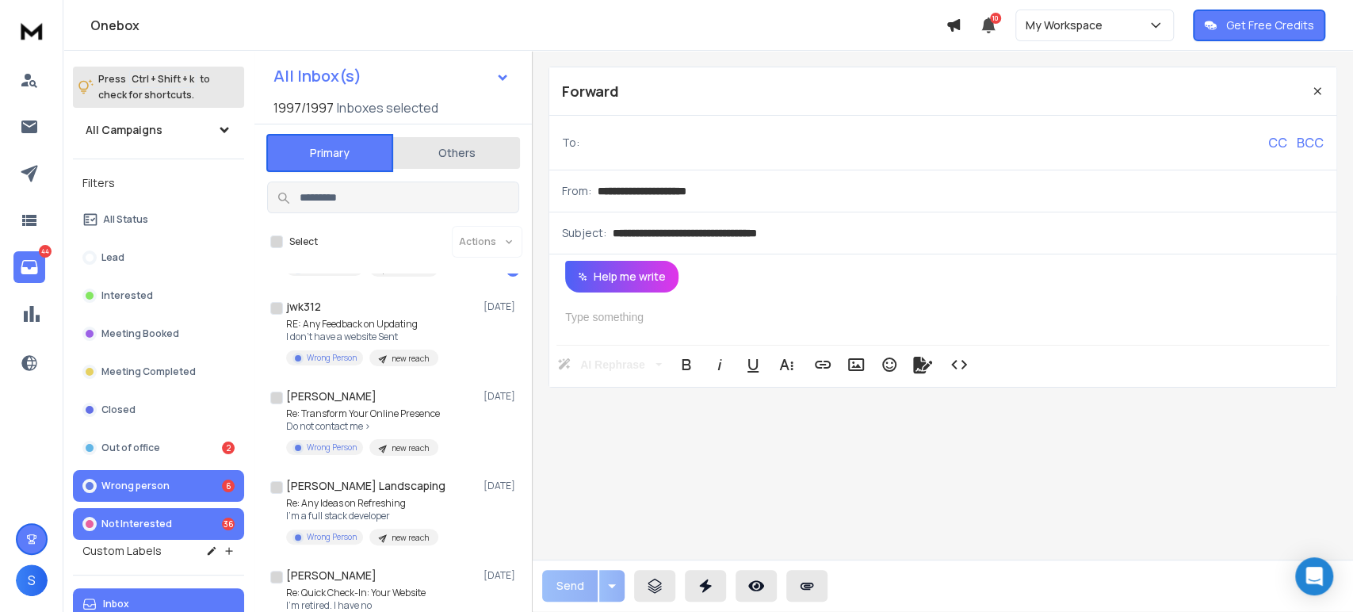
click at [184, 518] on button "Not Interested 36" at bounding box center [158, 524] width 171 height 32
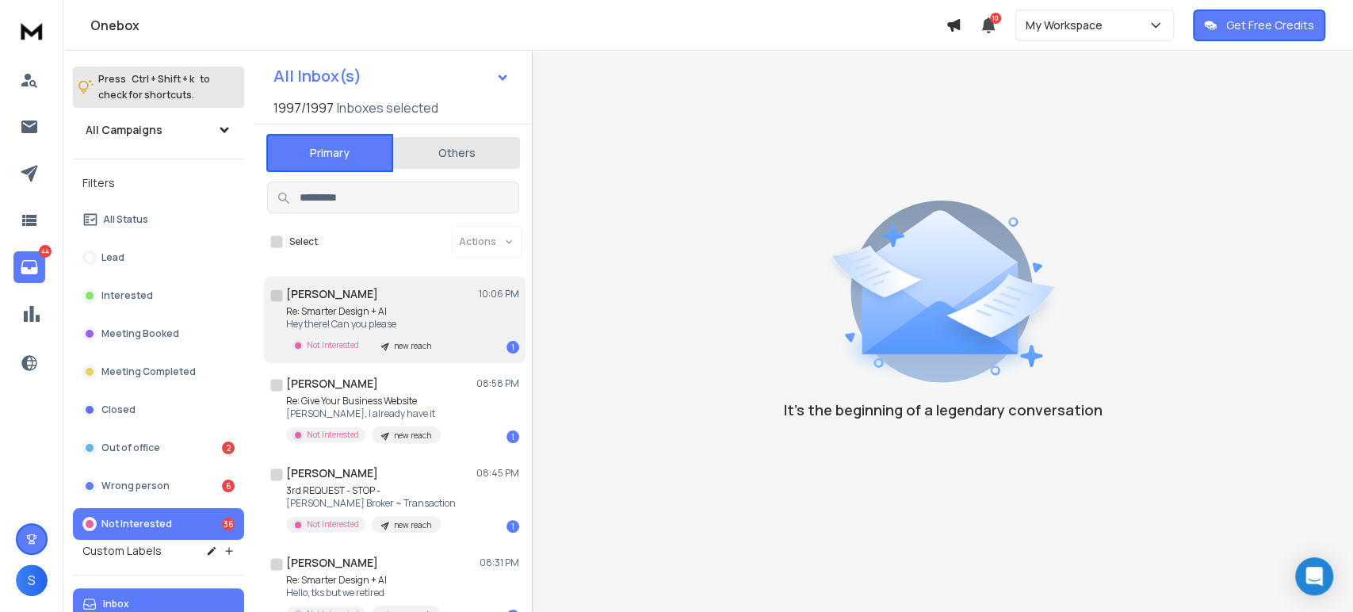
click at [419, 321] on p "Hey there! Can you please" at bounding box center [363, 324] width 155 height 13
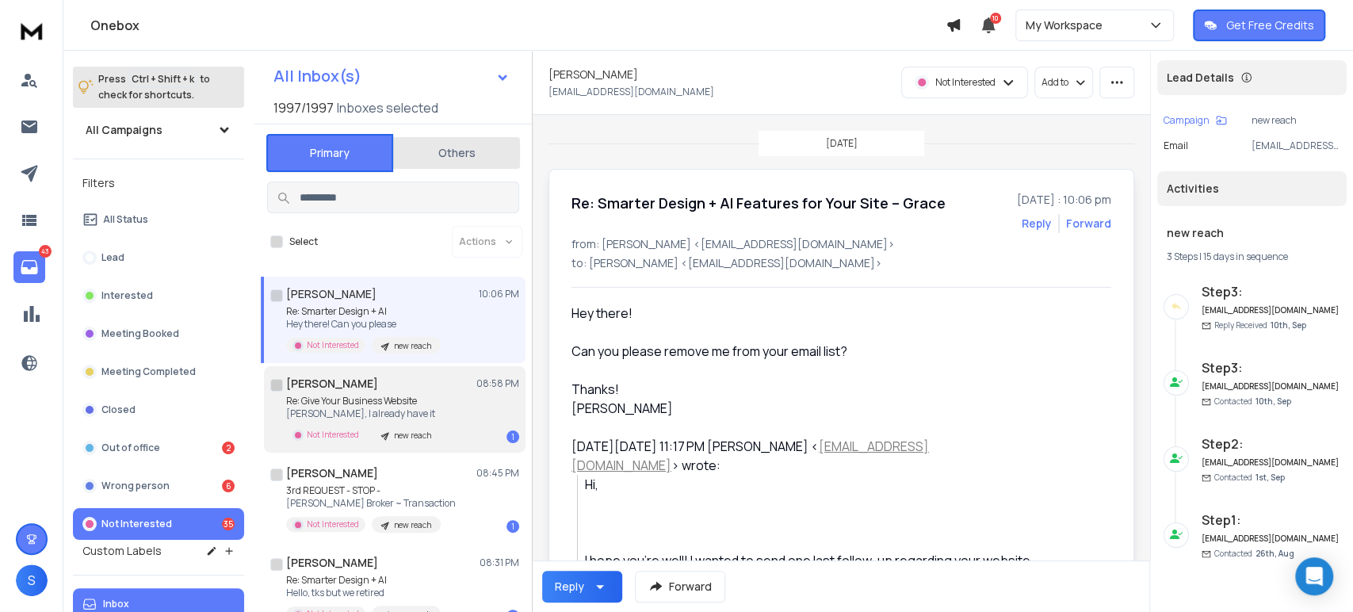
click at [417, 406] on p "Re: Give Your Business Website" at bounding box center [363, 401] width 155 height 13
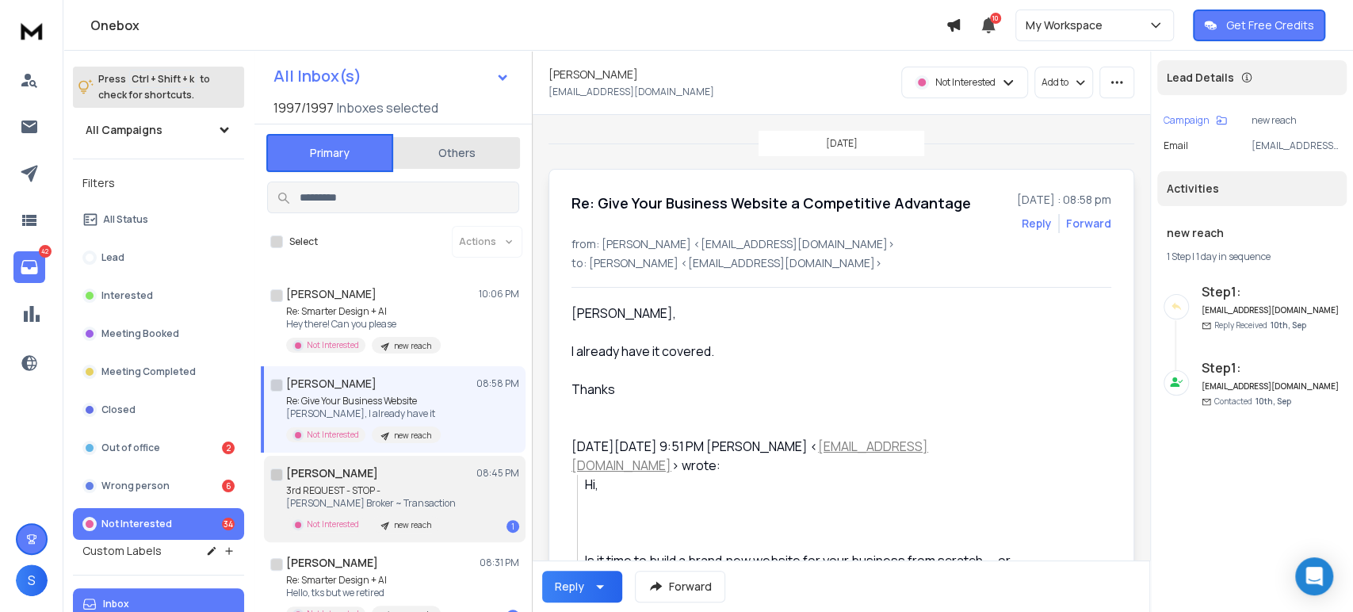
click at [423, 492] on p "3rd REQUEST - STOP -" at bounding box center [371, 490] width 170 height 13
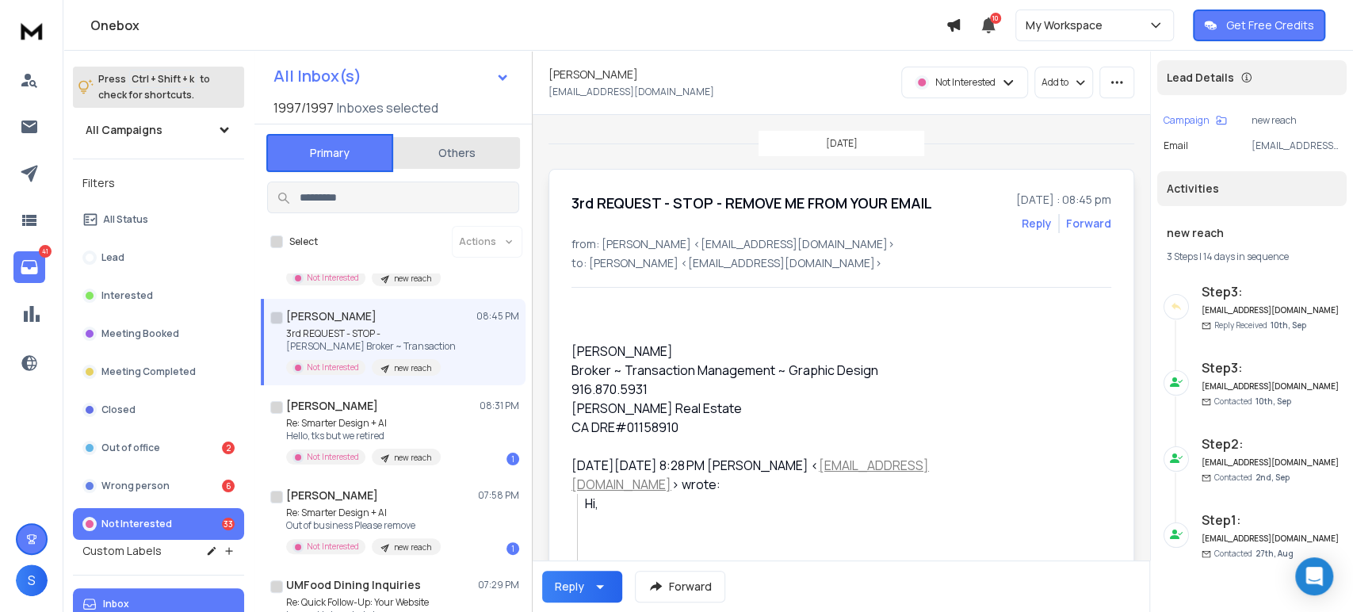
scroll to position [176, 0]
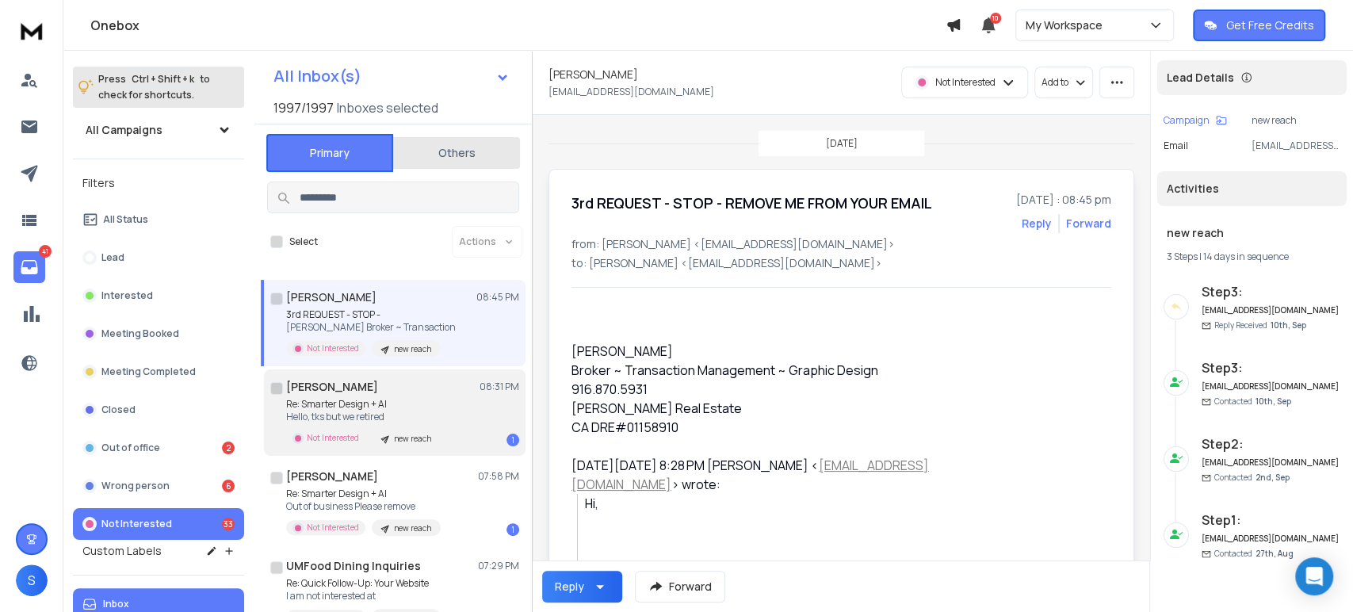
click at [433, 403] on p "Re: Smarter Design + AI" at bounding box center [363, 404] width 155 height 13
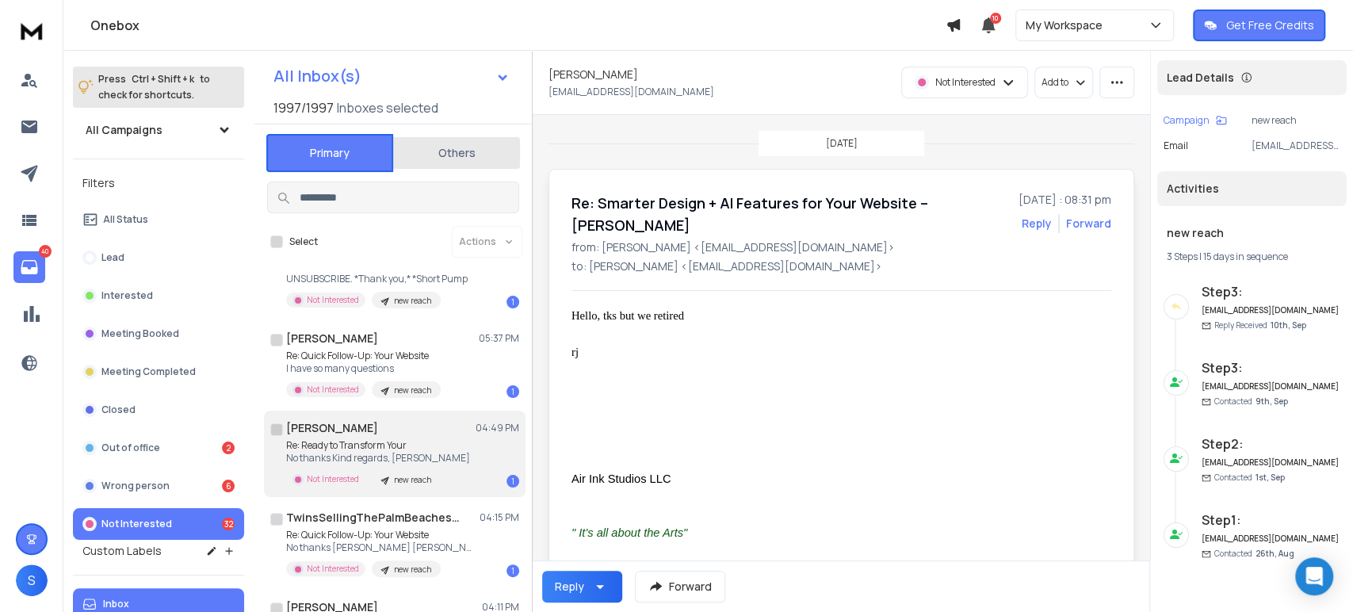
scroll to position [793, 0]
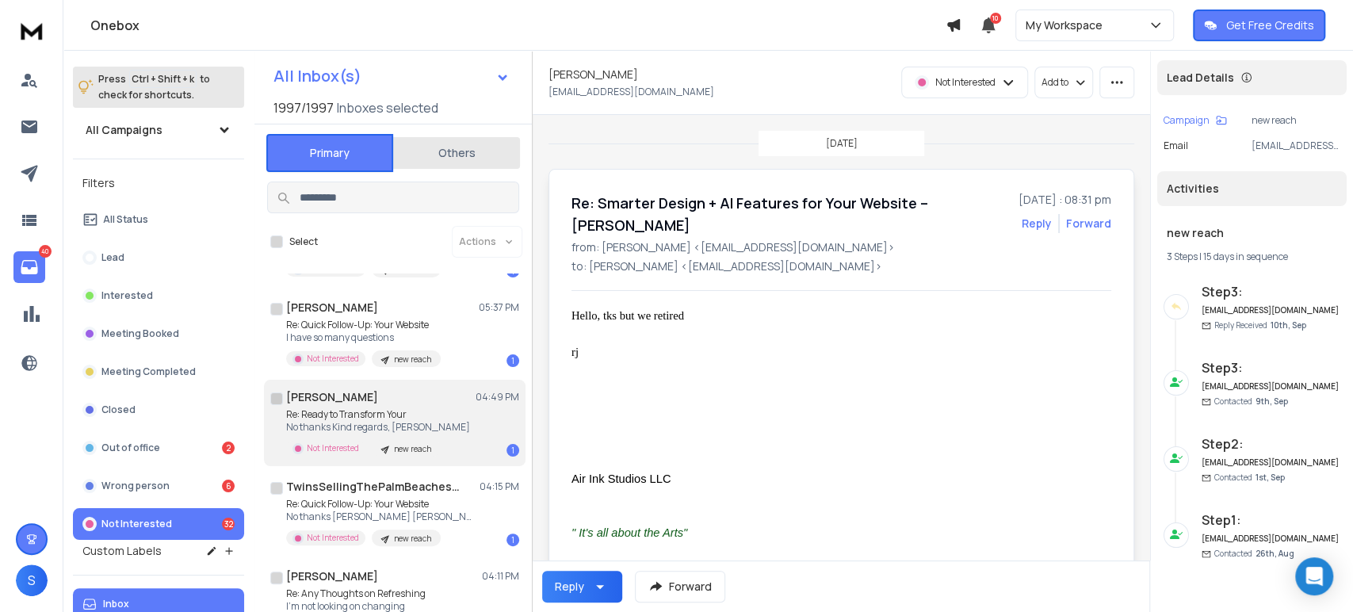
click at [425, 415] on p "Re: Ready to Transform Your" at bounding box center [378, 414] width 184 height 13
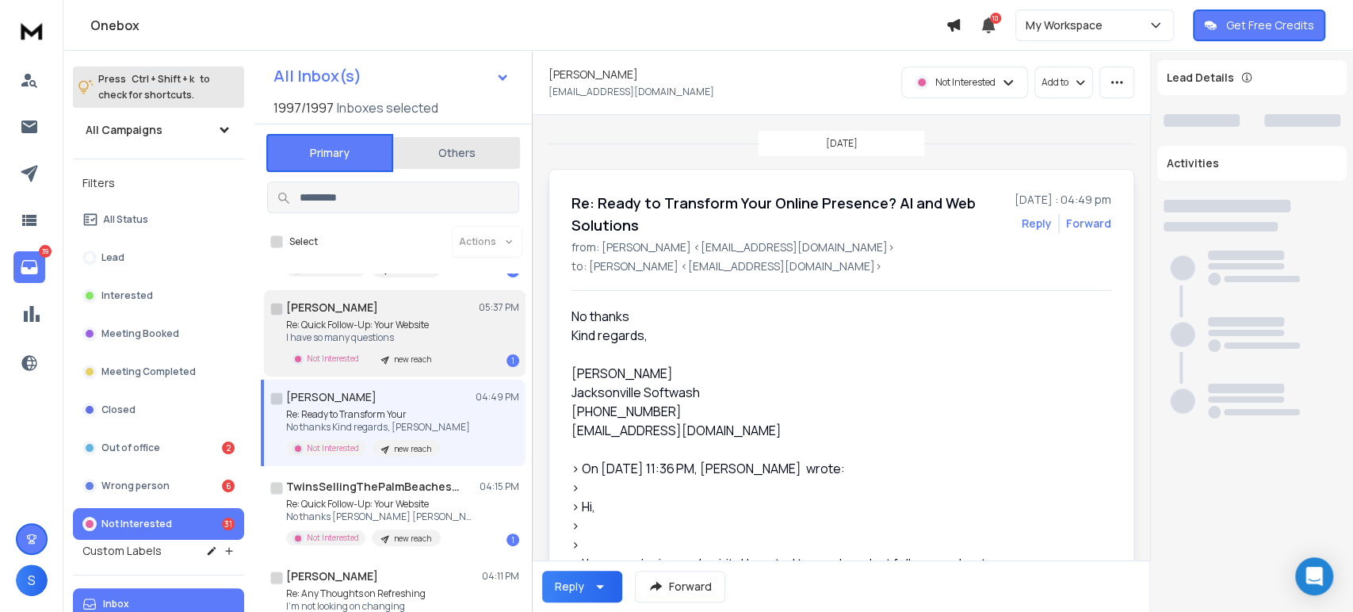
click at [426, 309] on div "[PERSON_NAME] 05:37 PM" at bounding box center [402, 308] width 233 height 16
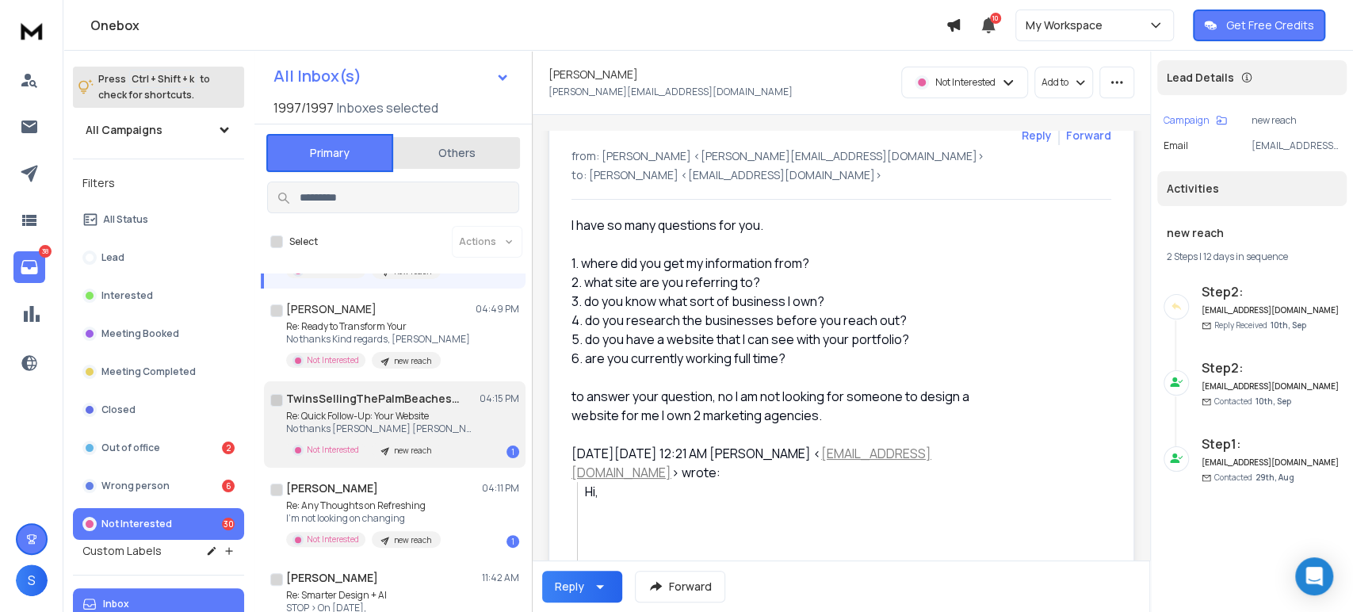
scroll to position [969, 0]
click at [468, 438] on div "Re: Any Thoughts on Refreshing I'm not looking on changing Not Interested new r…" at bounding box center [402, 435] width 233 height 48
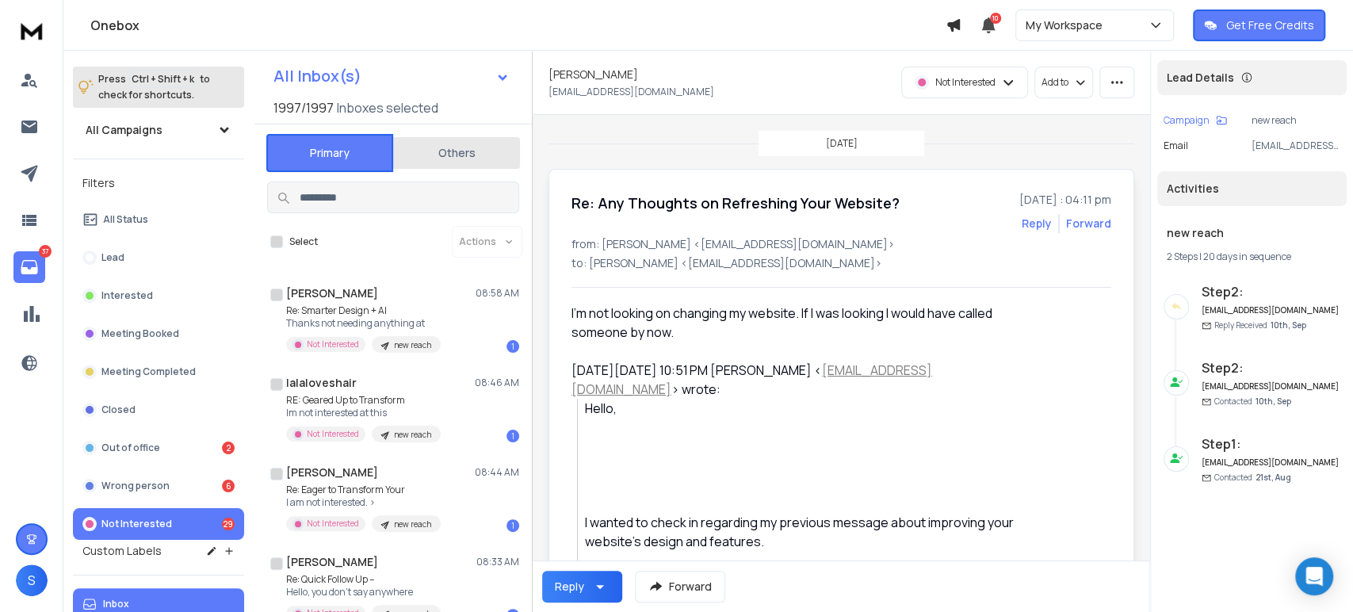
scroll to position [1585, 0]
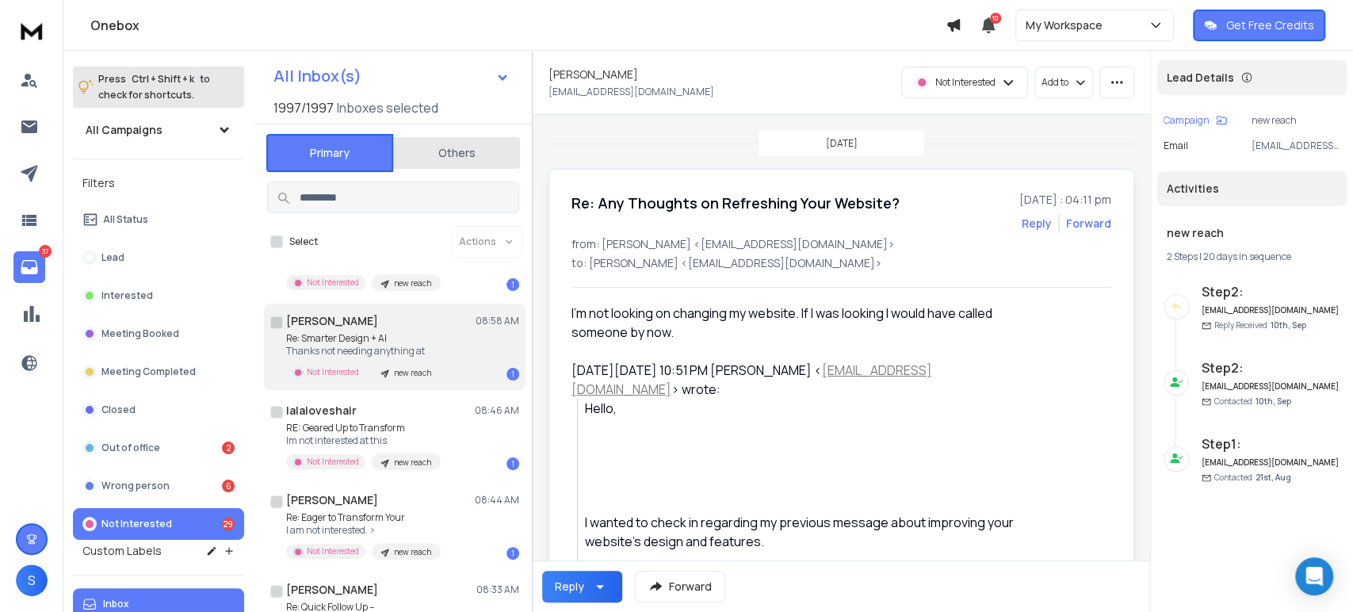
click at [449, 347] on div "Re: Smarter Design + AI Thanks not needing anything at Not Interested new reach…" at bounding box center [402, 356] width 233 height 48
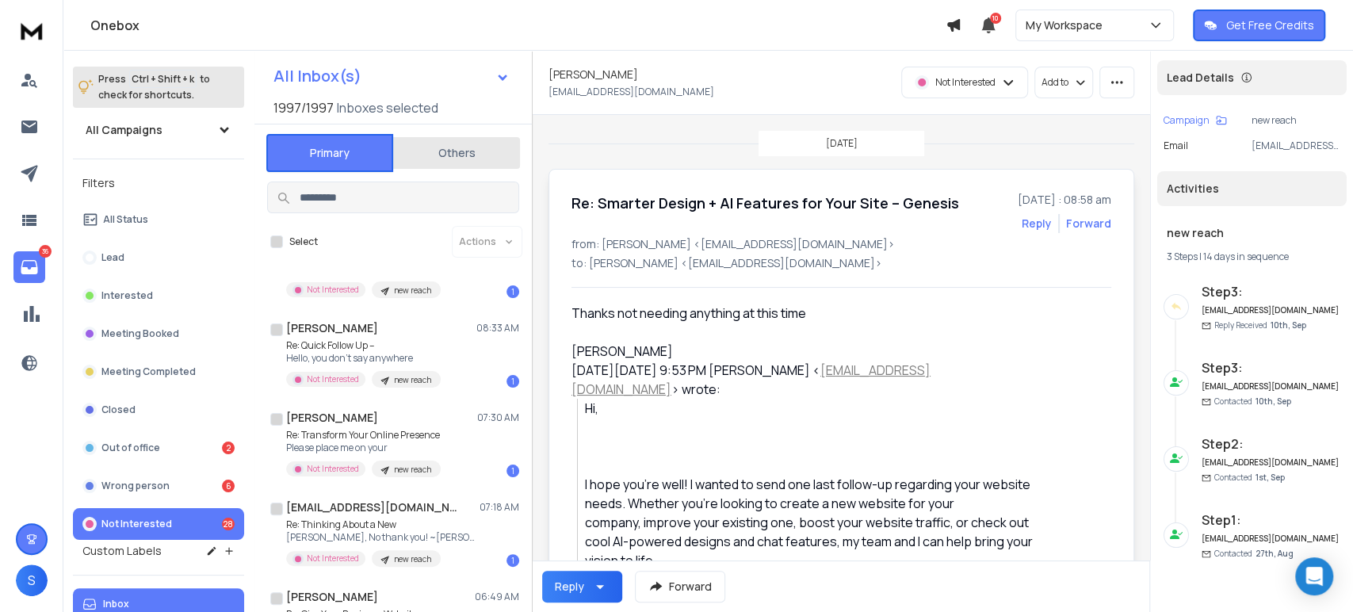
scroll to position [1849, 0]
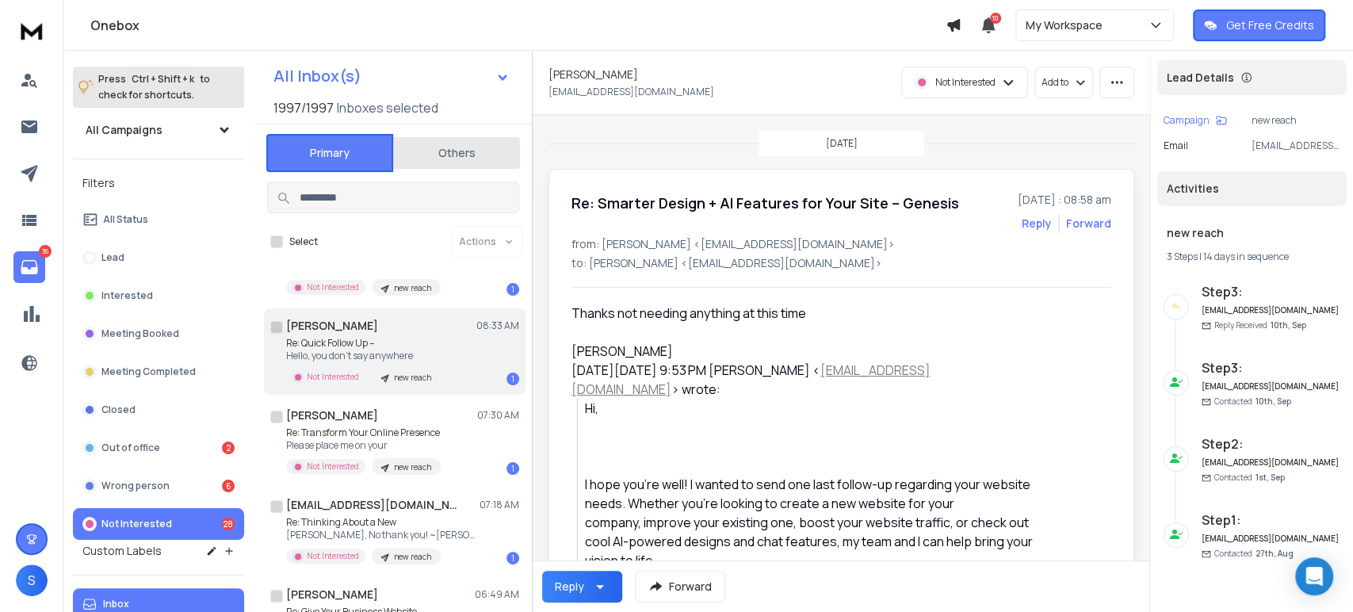
click at [463, 352] on div "Re: Quick Follow Up – Hello, you don't say anywhere Not Interested new reach 1" at bounding box center [402, 361] width 233 height 48
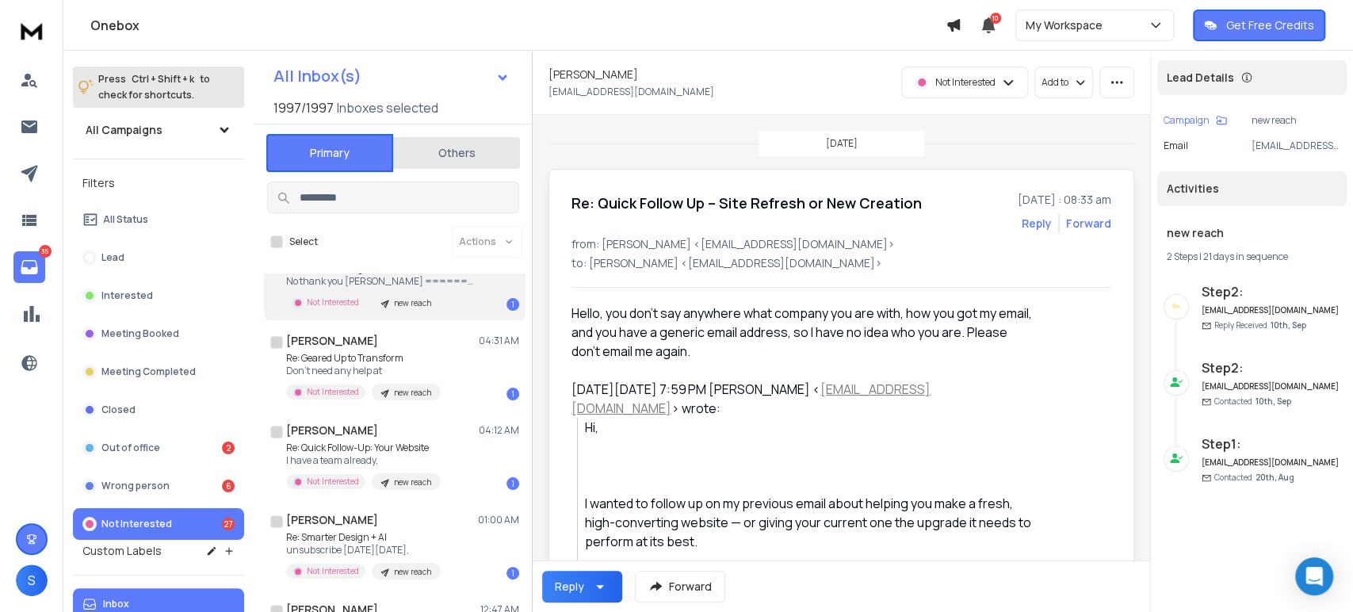
scroll to position [2818, 0]
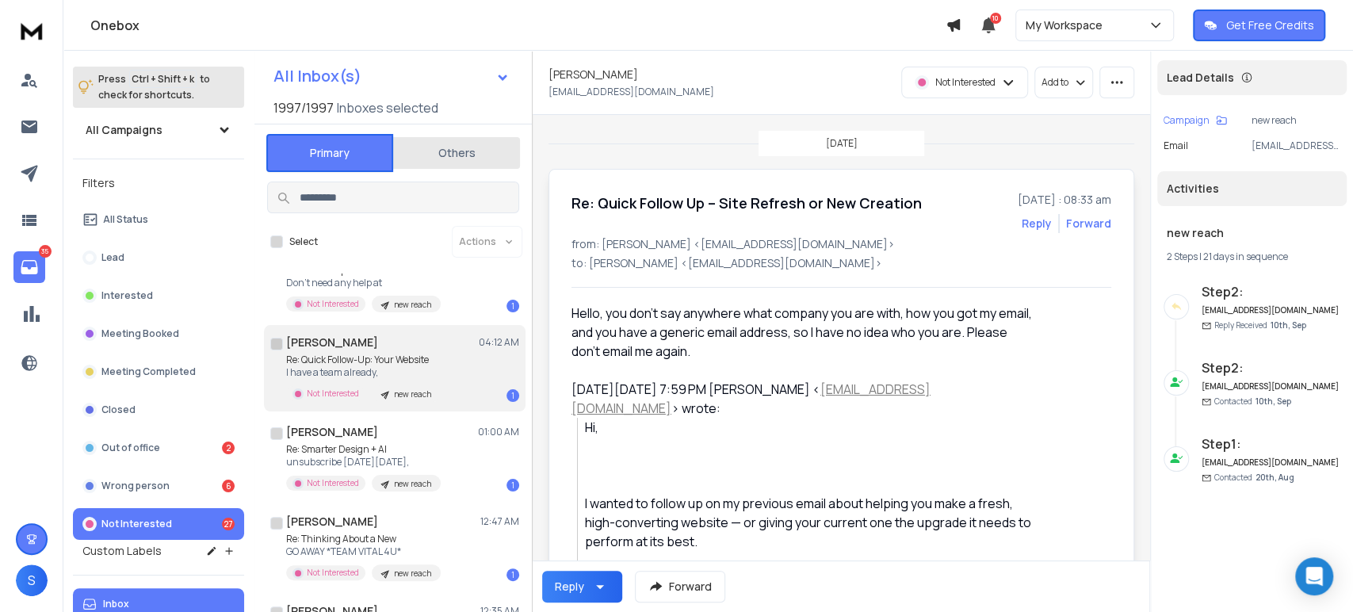
click at [431, 378] on p "I have a team already," at bounding box center [363, 372] width 155 height 13
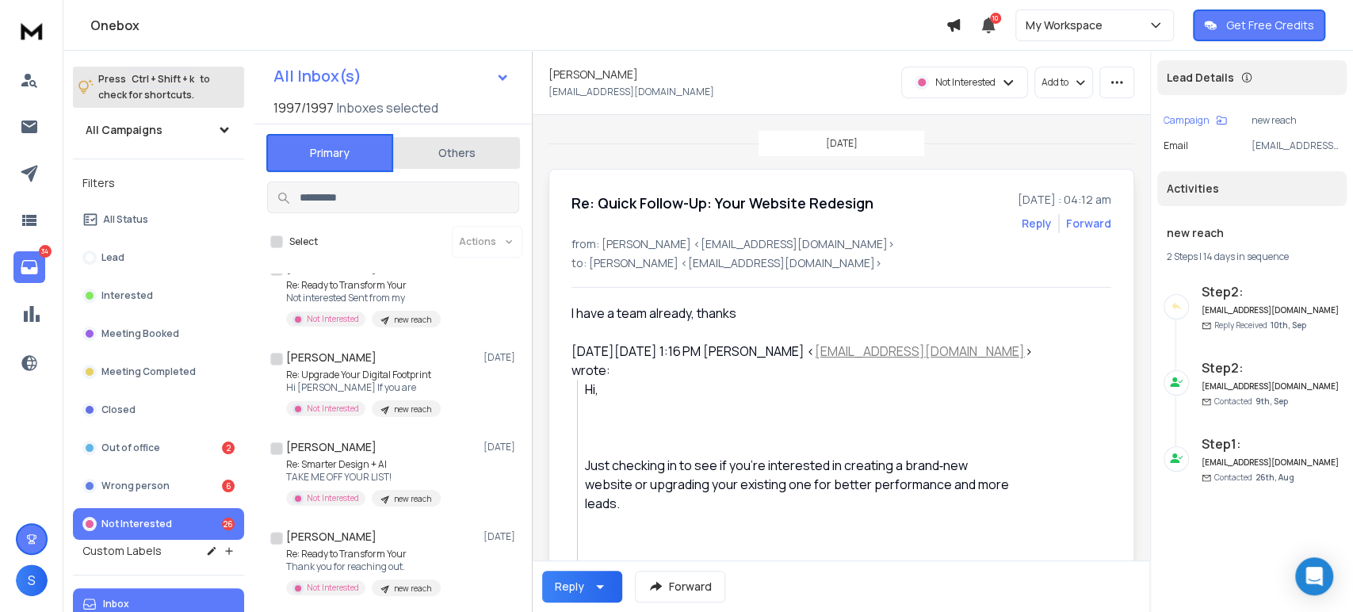
scroll to position [3963, 0]
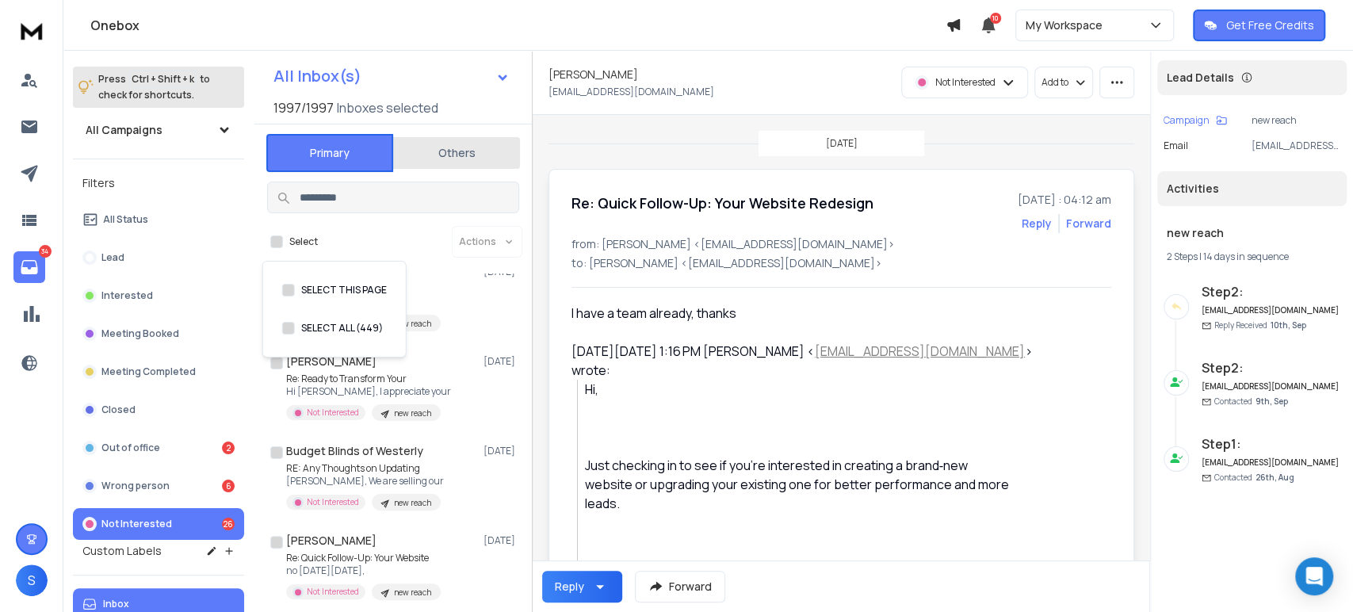
click at [289, 331] on button "SELECT THIS PAGE" at bounding box center [288, 328] width 13 height 13
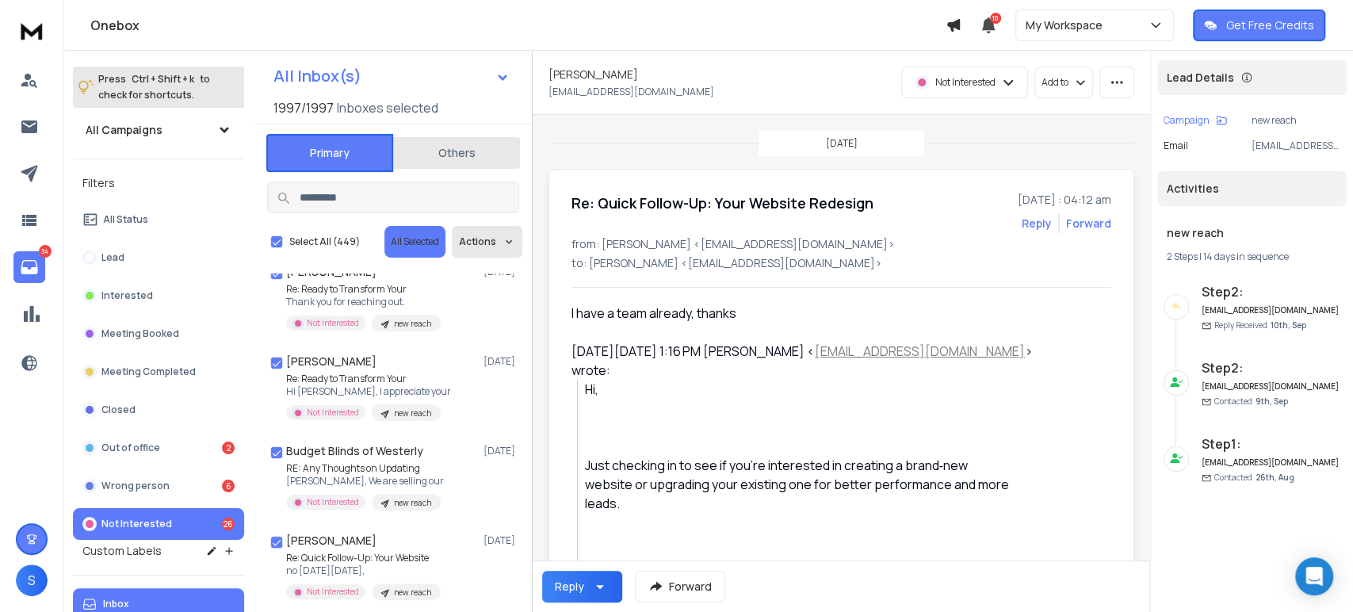
click at [489, 250] on button "Actions" at bounding box center [487, 242] width 71 height 32
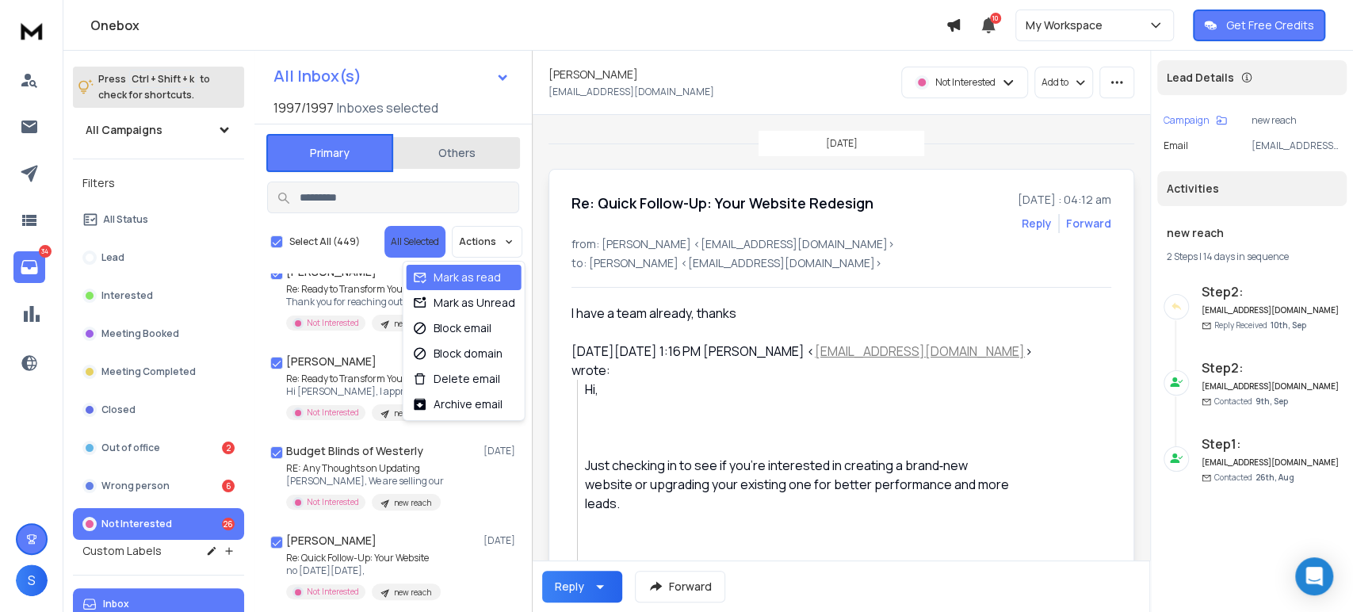
click at [474, 277] on div "Mark as read" at bounding box center [457, 278] width 88 height 16
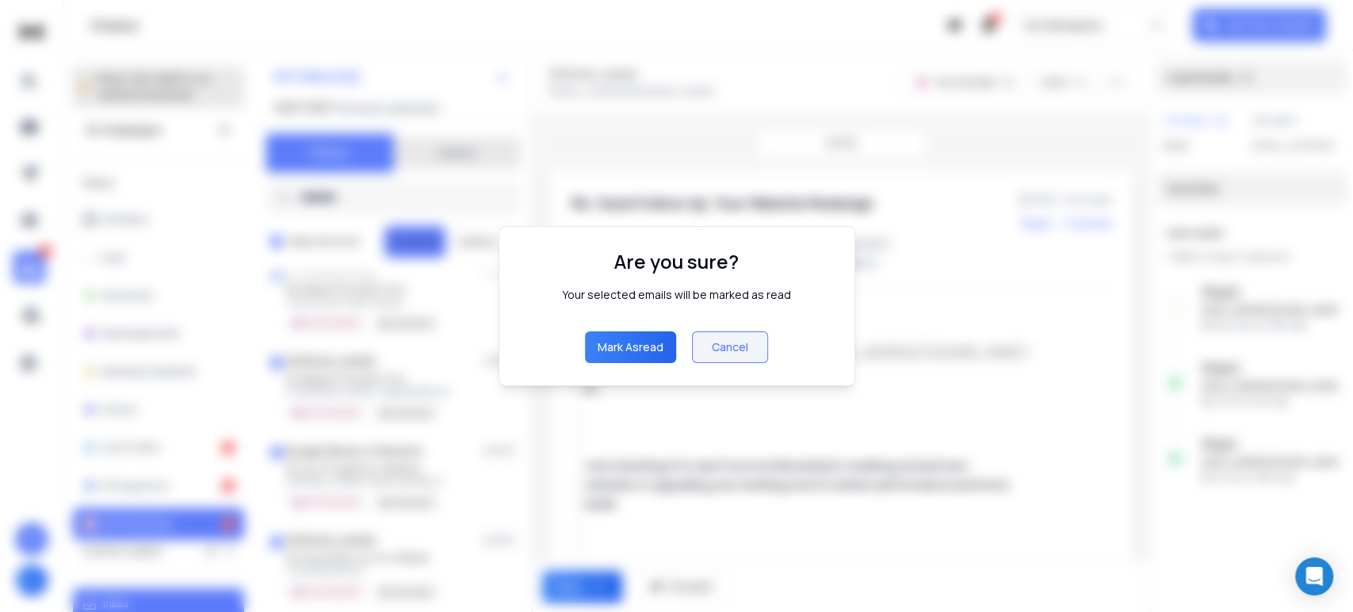
click at [627, 341] on p "Mark as read" at bounding box center [631, 347] width 66 height 16
